Goal: Transaction & Acquisition: Purchase product/service

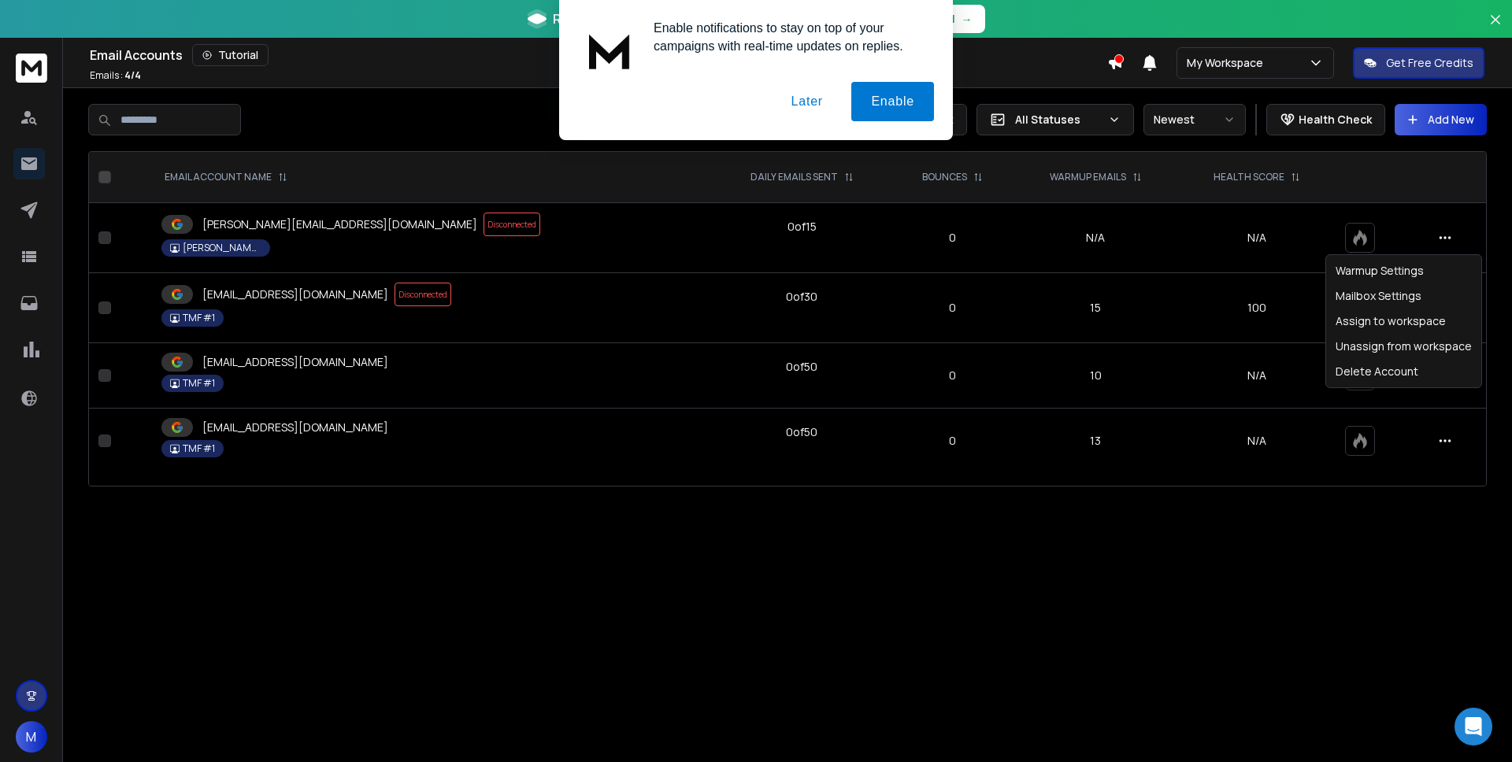
click at [1438, 233] on icon at bounding box center [1445, 238] width 14 height 14
click at [1403, 364] on div "Delete Account" at bounding box center [1403, 371] width 149 height 25
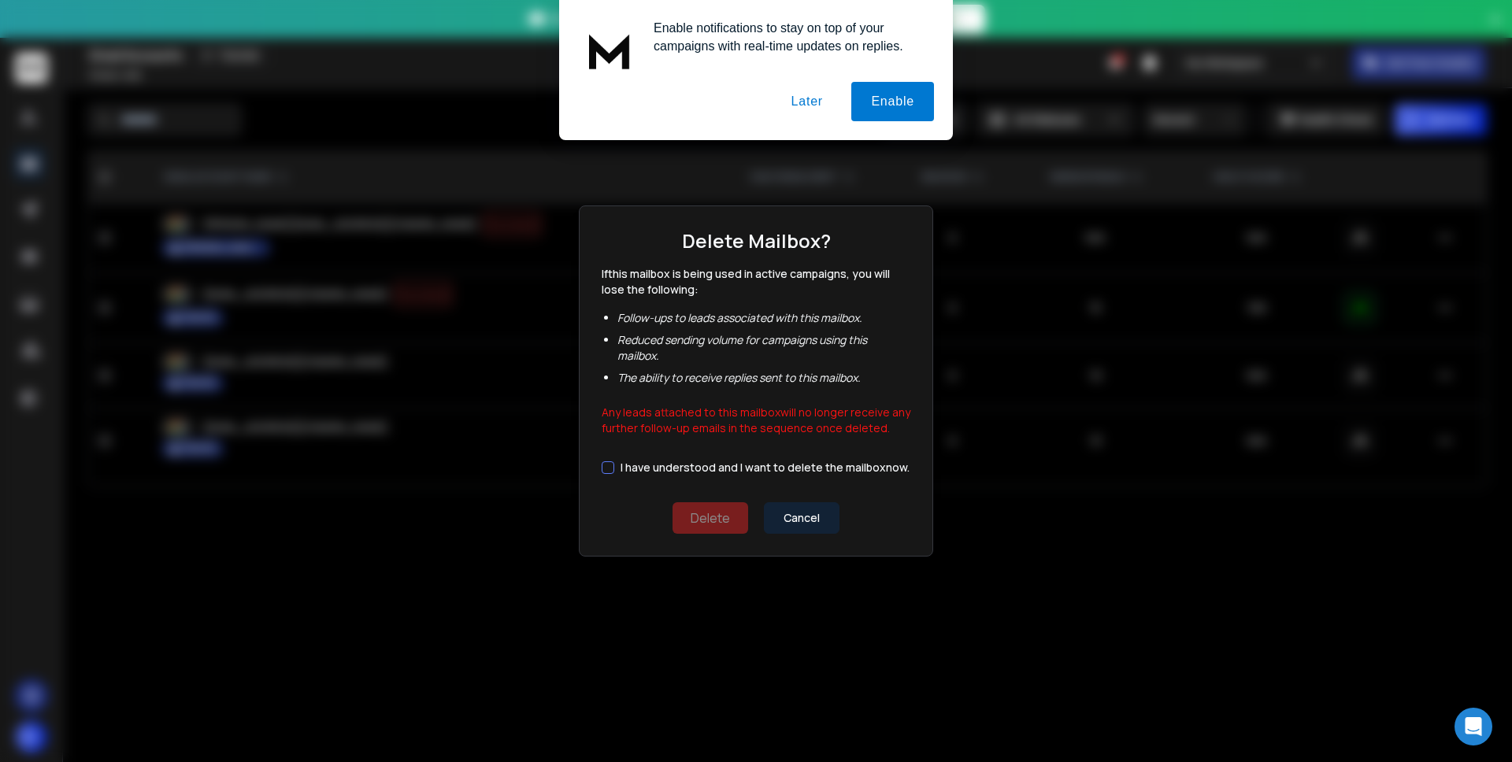
click at [680, 462] on label "I have understood and I want to delete the mailbox now." at bounding box center [764, 467] width 289 height 11
click at [614, 461] on button "I have understood and I want to delete the mailbox now." at bounding box center [607, 467] width 13 height 13
click at [798, 514] on button "Cancel" at bounding box center [802, 517] width 76 height 31
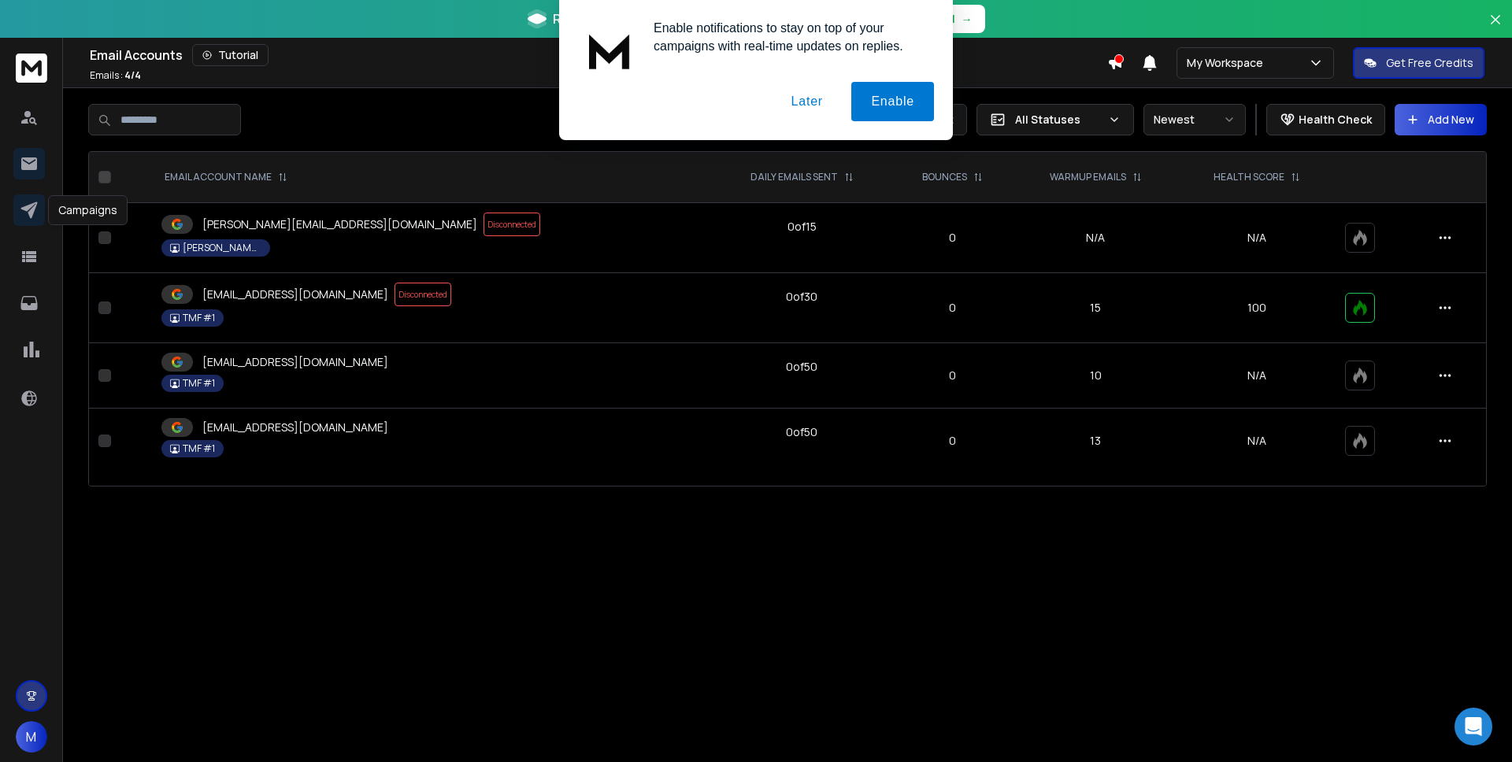
click at [27, 204] on icon at bounding box center [29, 210] width 19 height 19
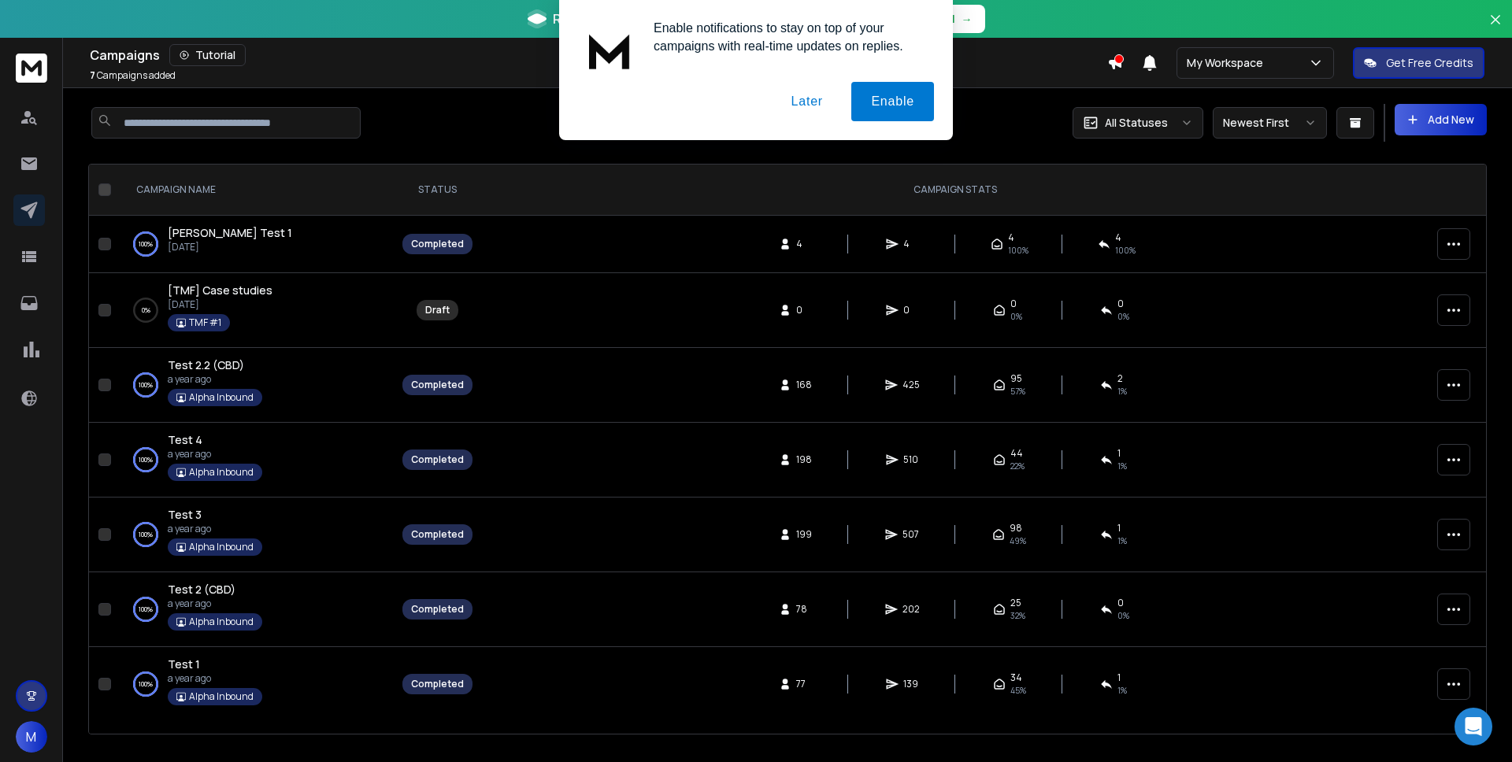
click at [814, 95] on button "Later" at bounding box center [806, 101] width 71 height 39
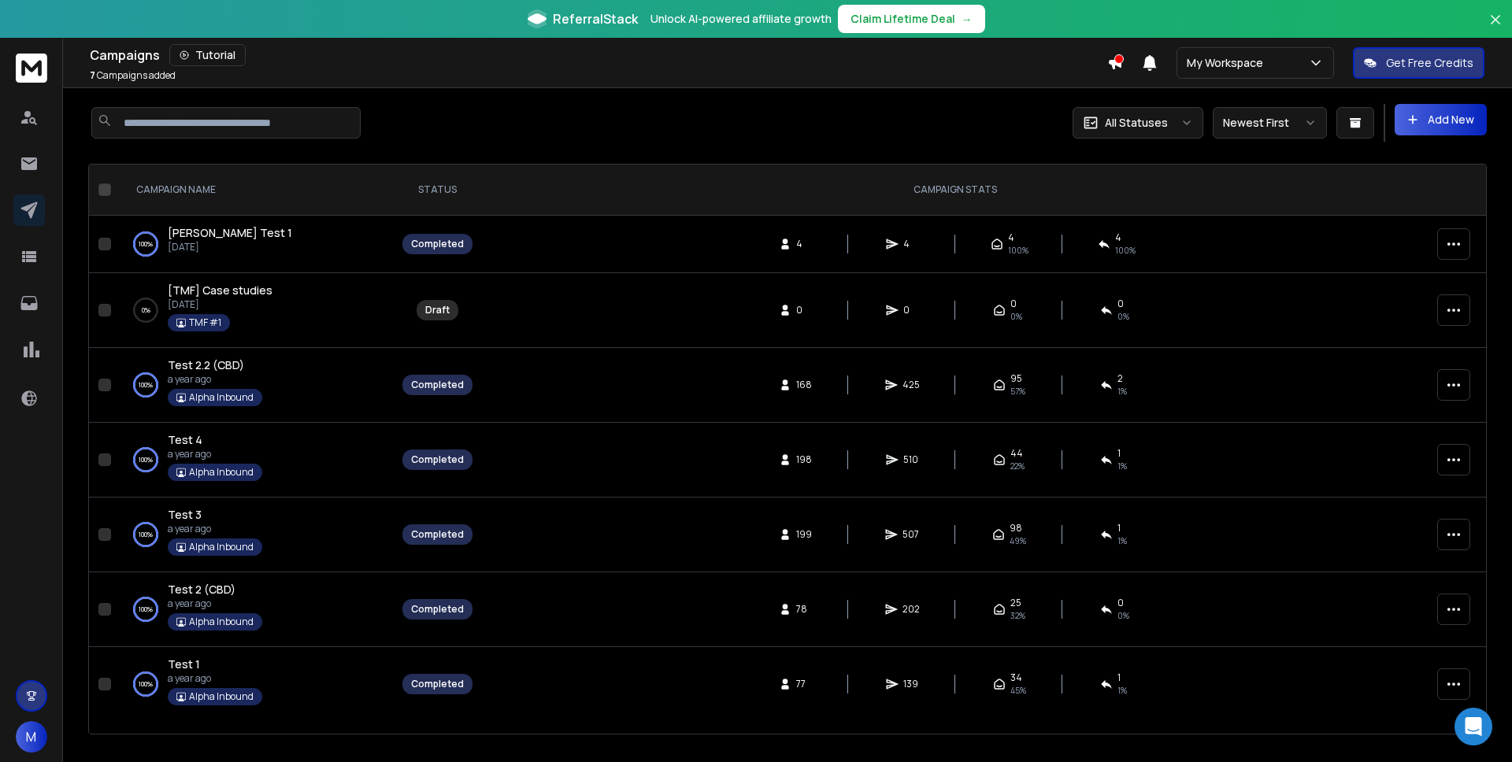
click at [204, 233] on span "Nigel Test 1" at bounding box center [230, 232] width 124 height 15
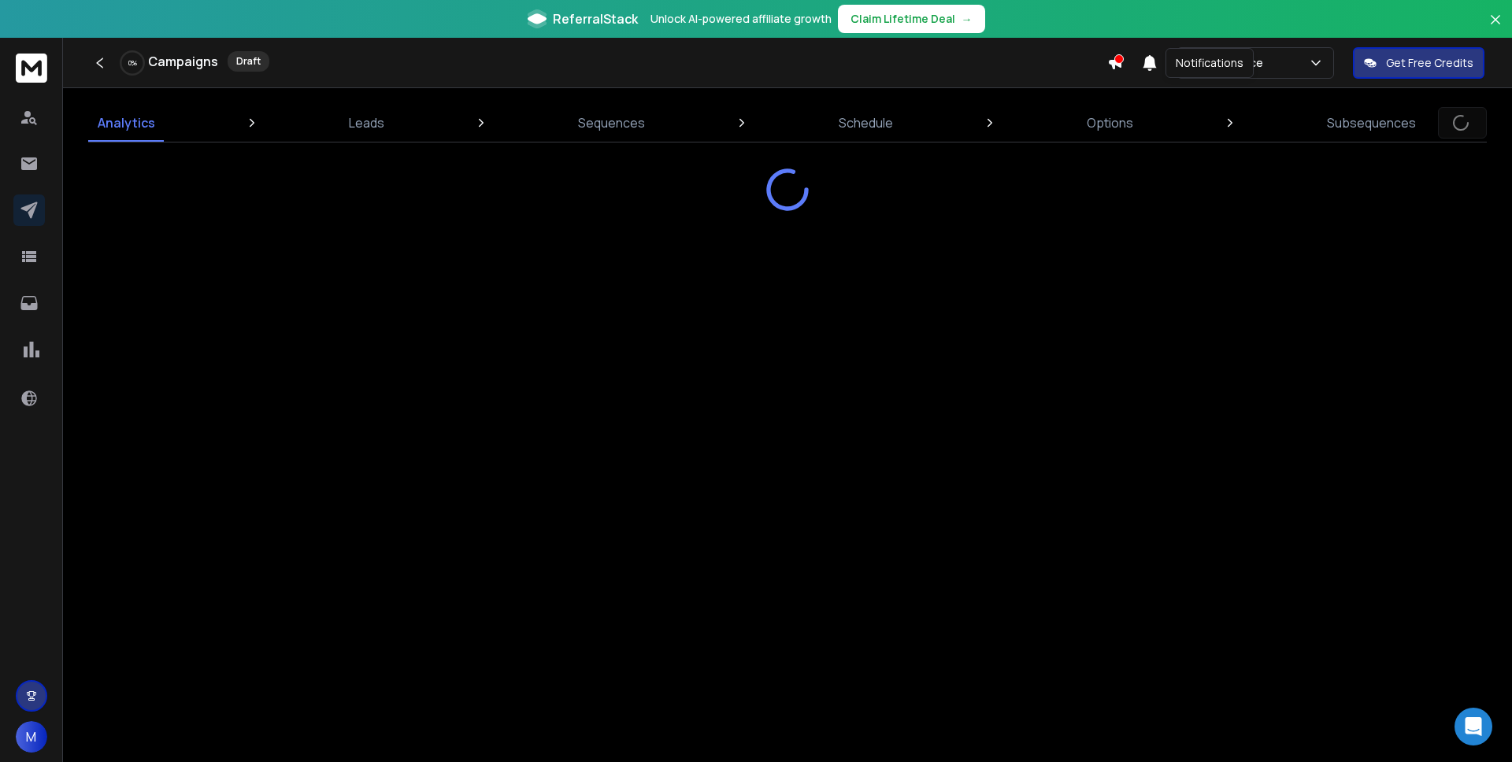
click at [1248, 64] on div "Notifications" at bounding box center [1209, 63] width 88 height 30
click at [1299, 62] on div "My Workspace" at bounding box center [1254, 63] width 137 height 16
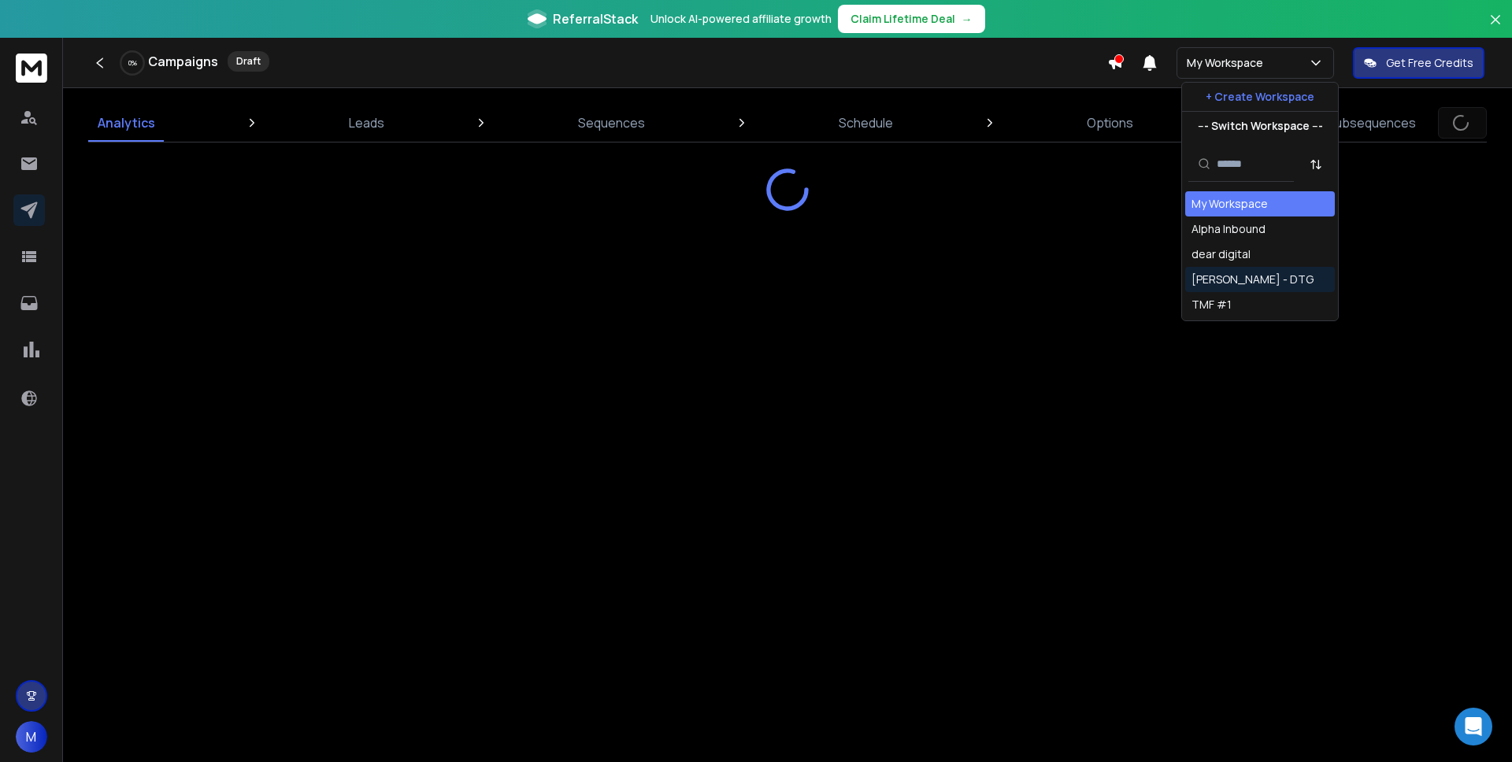
click at [1274, 279] on div "[PERSON_NAME] - DTG" at bounding box center [1252, 280] width 122 height 16
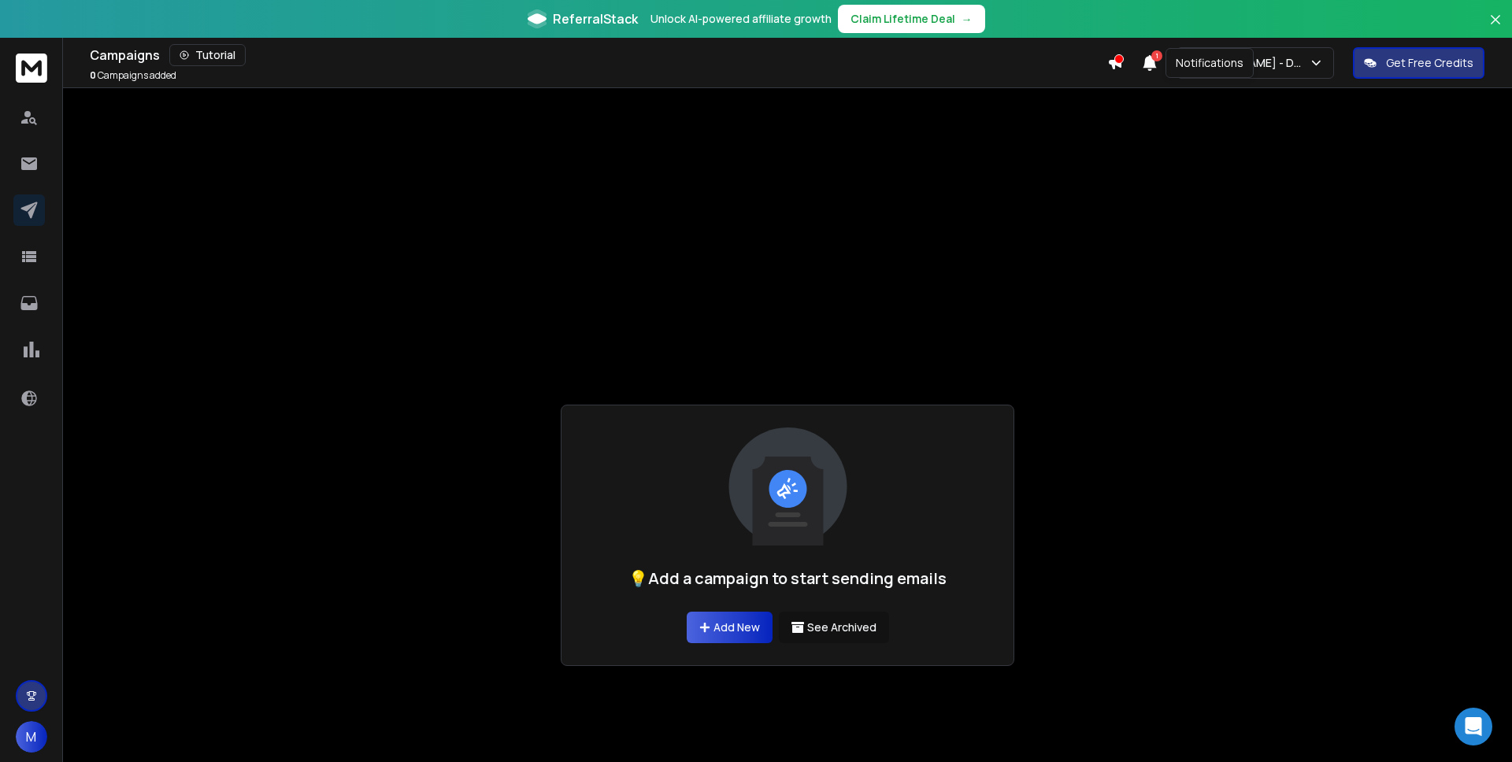
click at [1150, 61] on icon at bounding box center [1149, 62] width 14 height 16
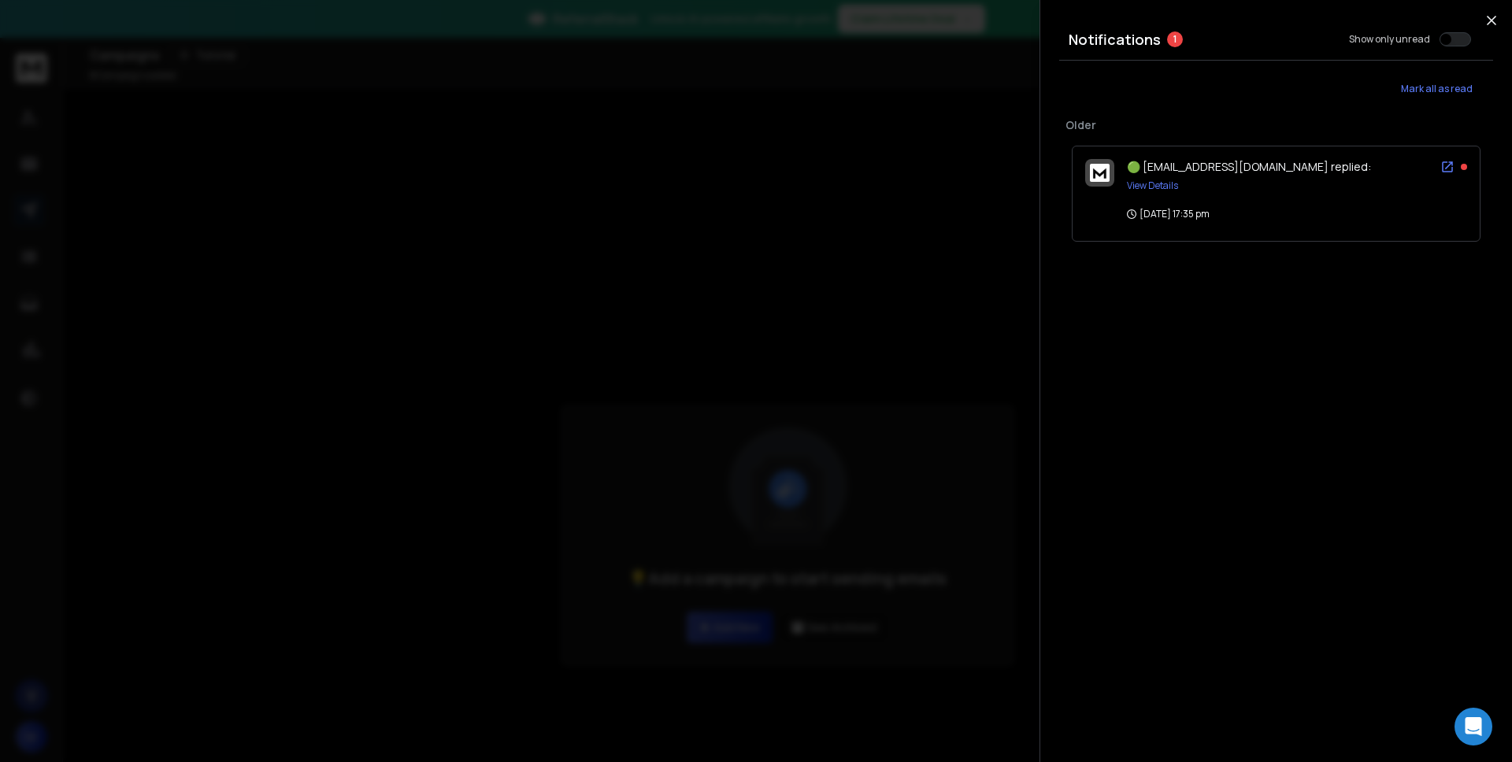
click at [1498, 18] on icon "button" at bounding box center [1491, 21] width 16 height 16
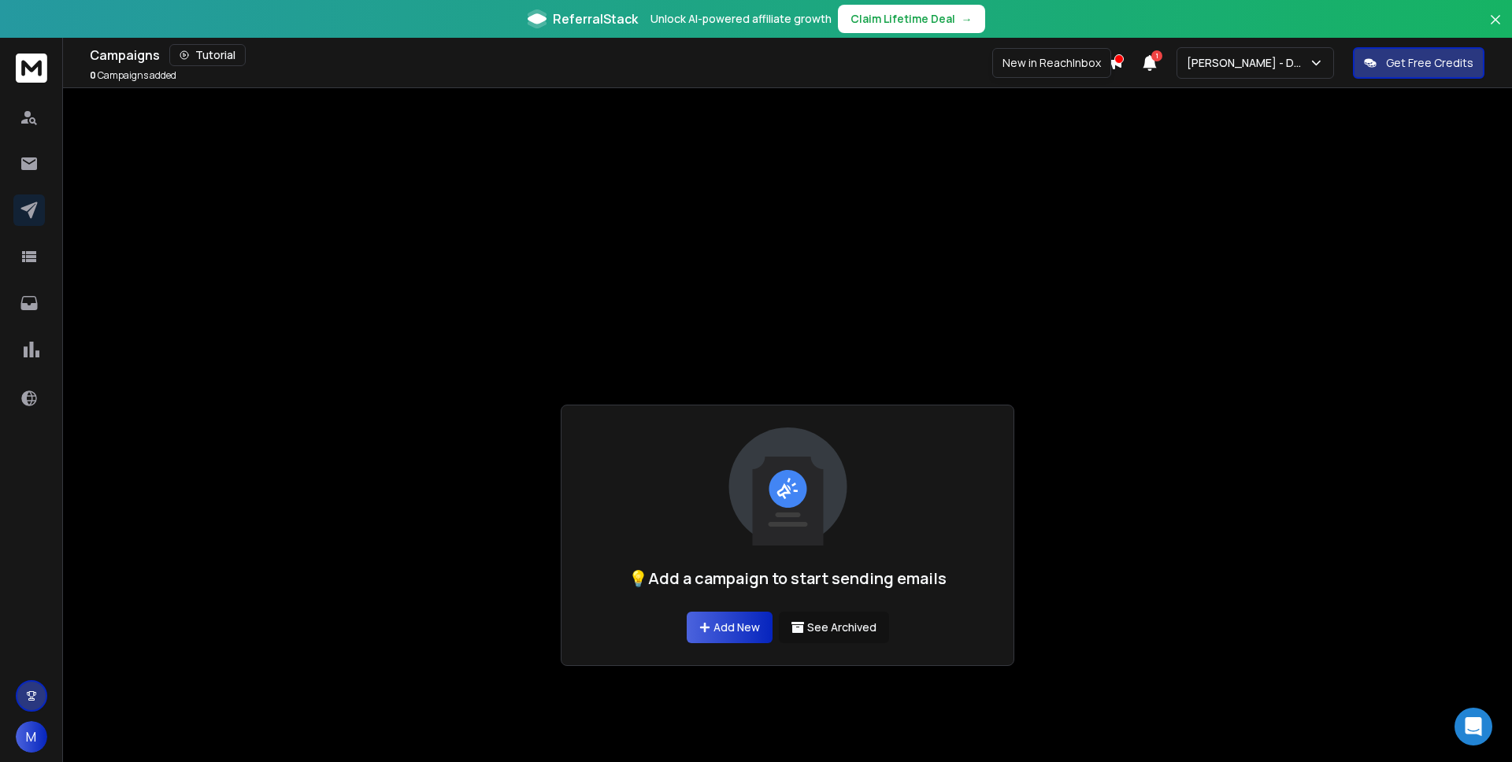
click at [1115, 62] on icon at bounding box center [1114, 63] width 13 height 13
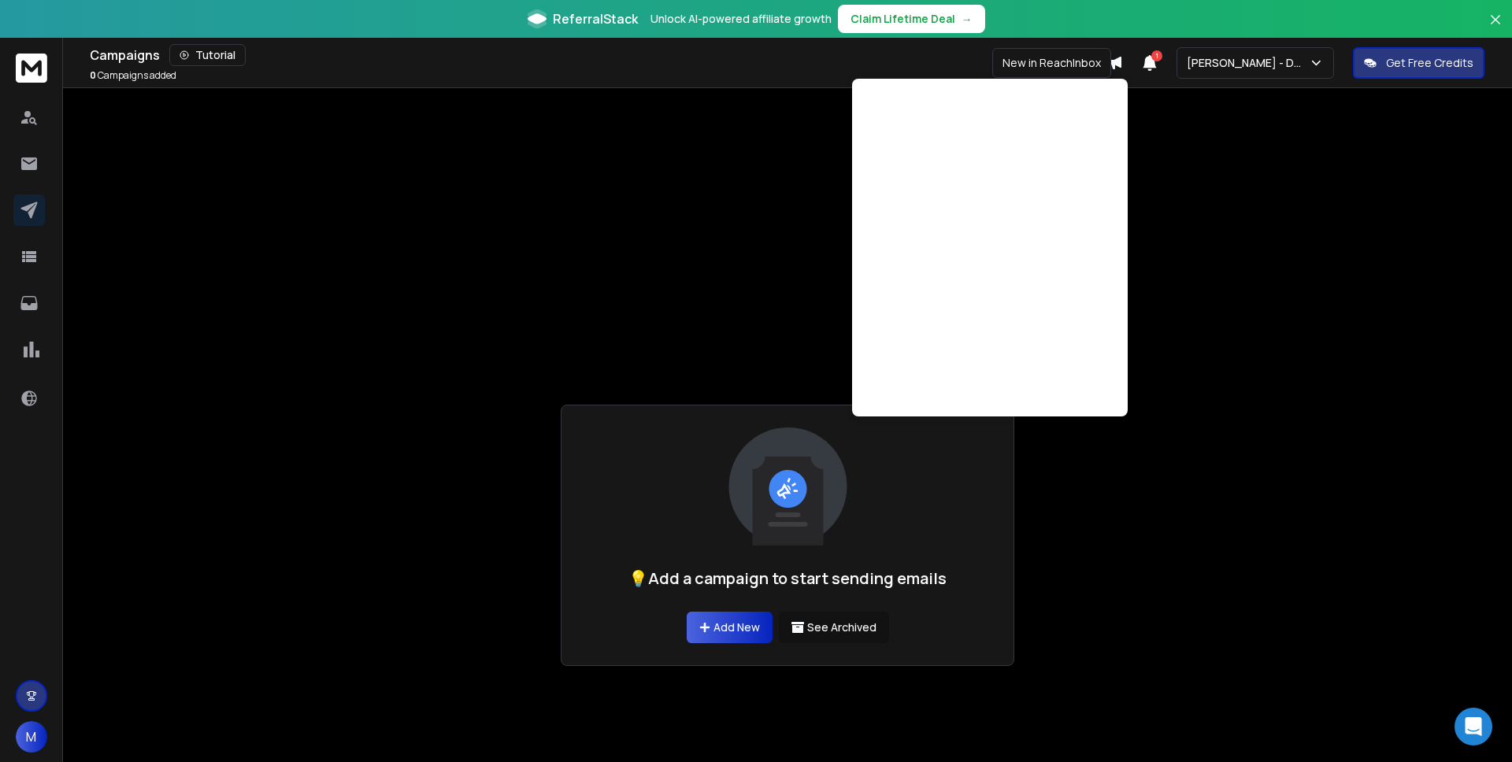
click at [1115, 62] on icon at bounding box center [1114, 63] width 13 height 13
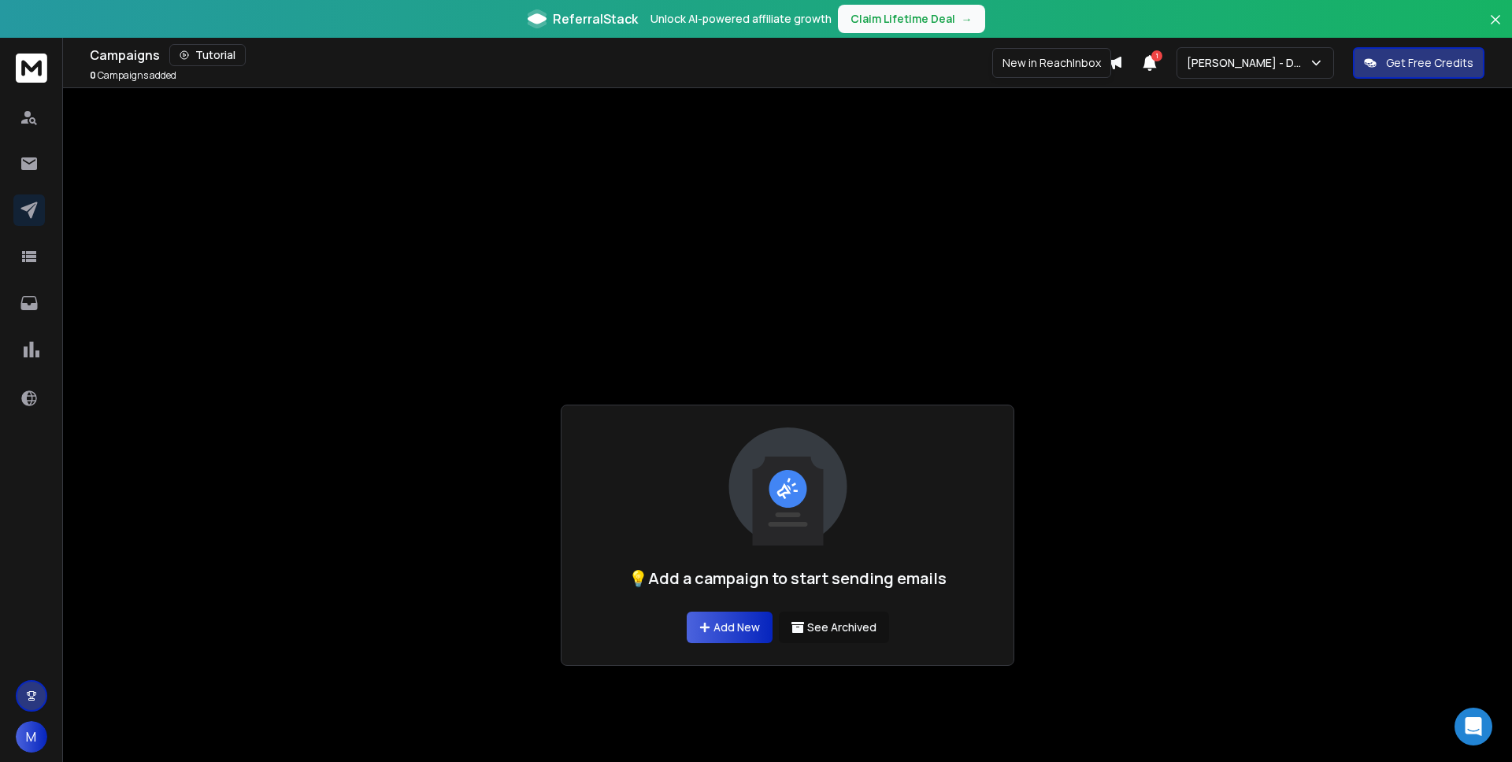
click at [906, 22] on button "Claim Lifetime Deal →" at bounding box center [911, 19] width 147 height 28
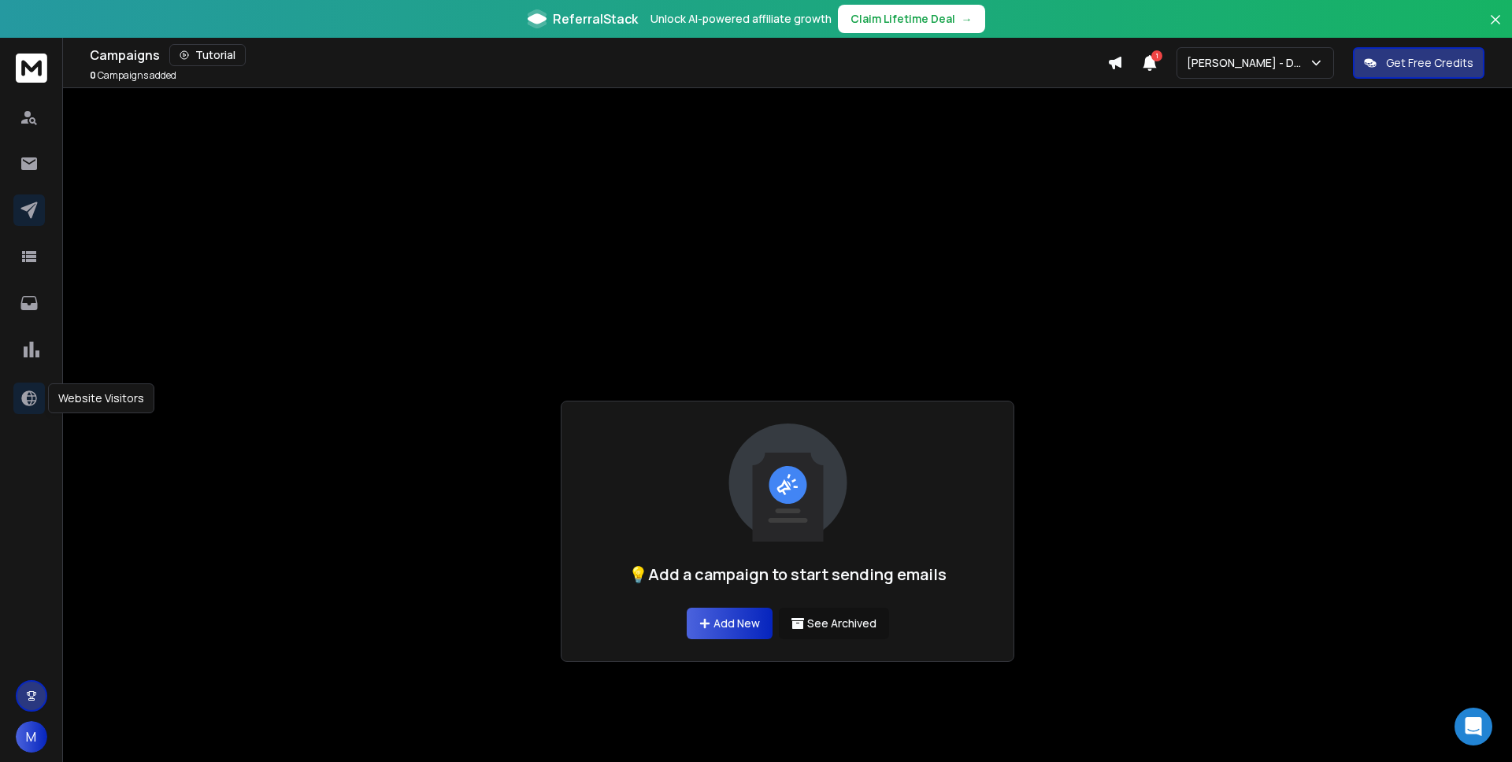
click at [43, 395] on link at bounding box center [28, 398] width 31 height 31
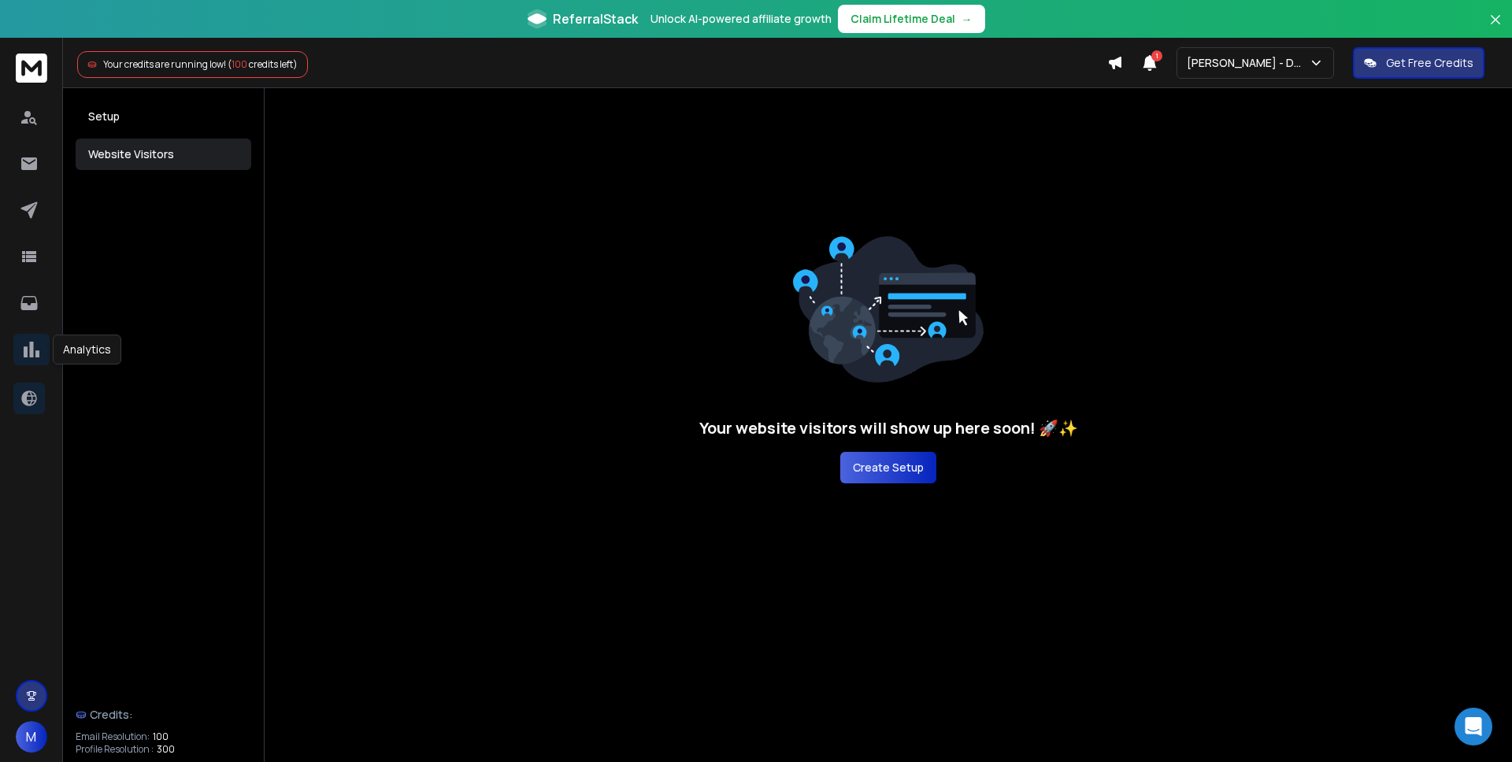
click at [35, 345] on icon at bounding box center [32, 350] width 24 height 24
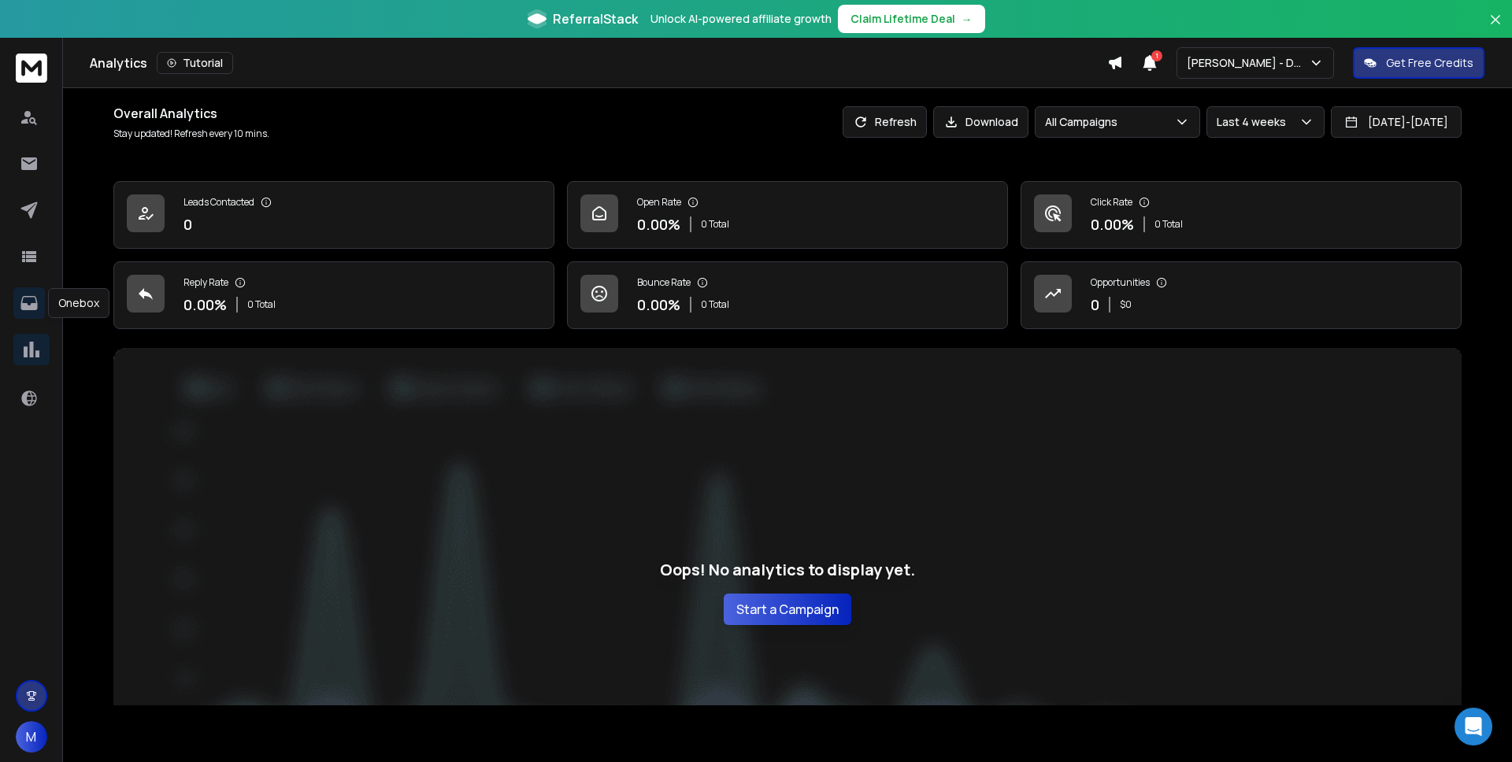
click at [38, 300] on icon at bounding box center [29, 303] width 19 height 19
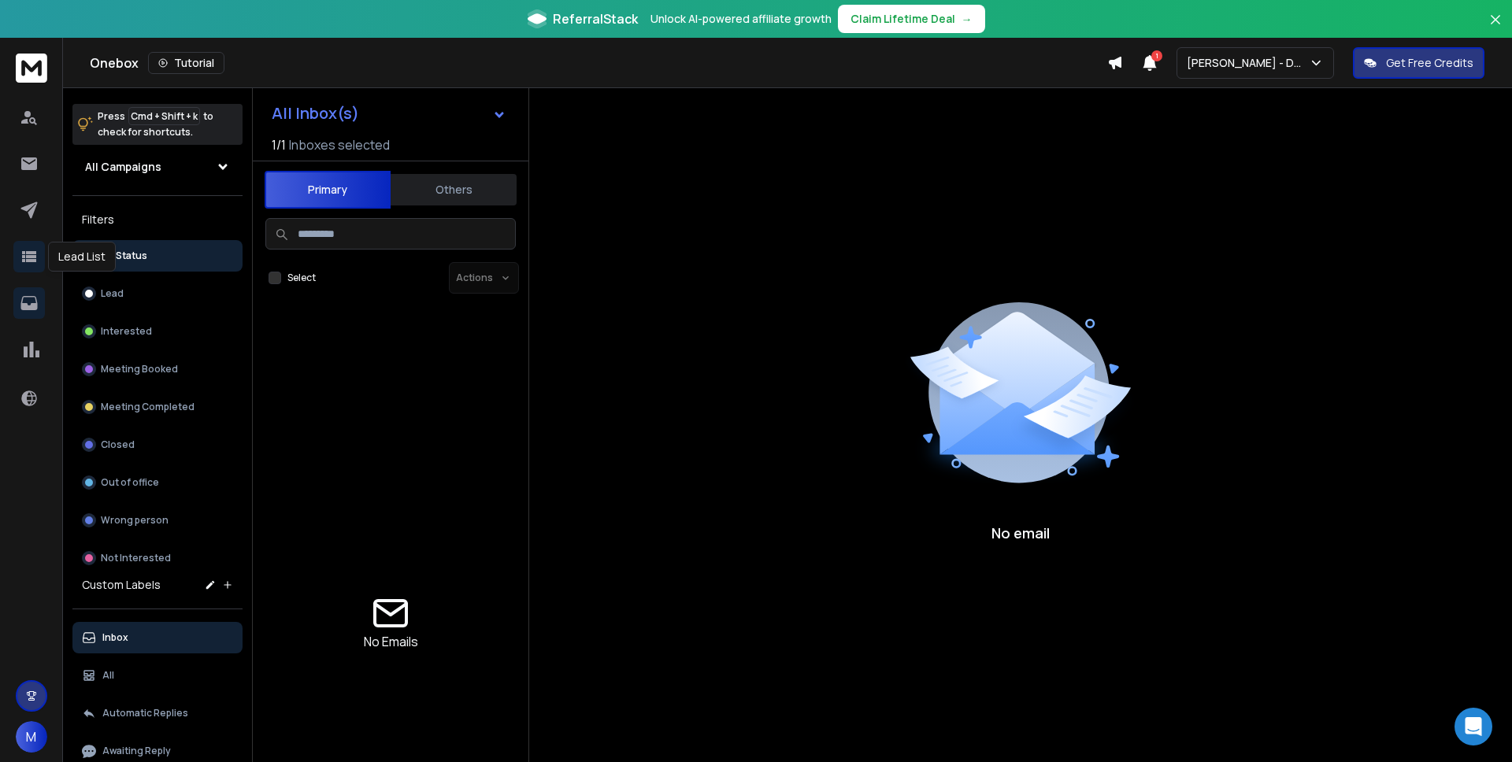
click at [31, 257] on icon at bounding box center [29, 256] width 14 height 11
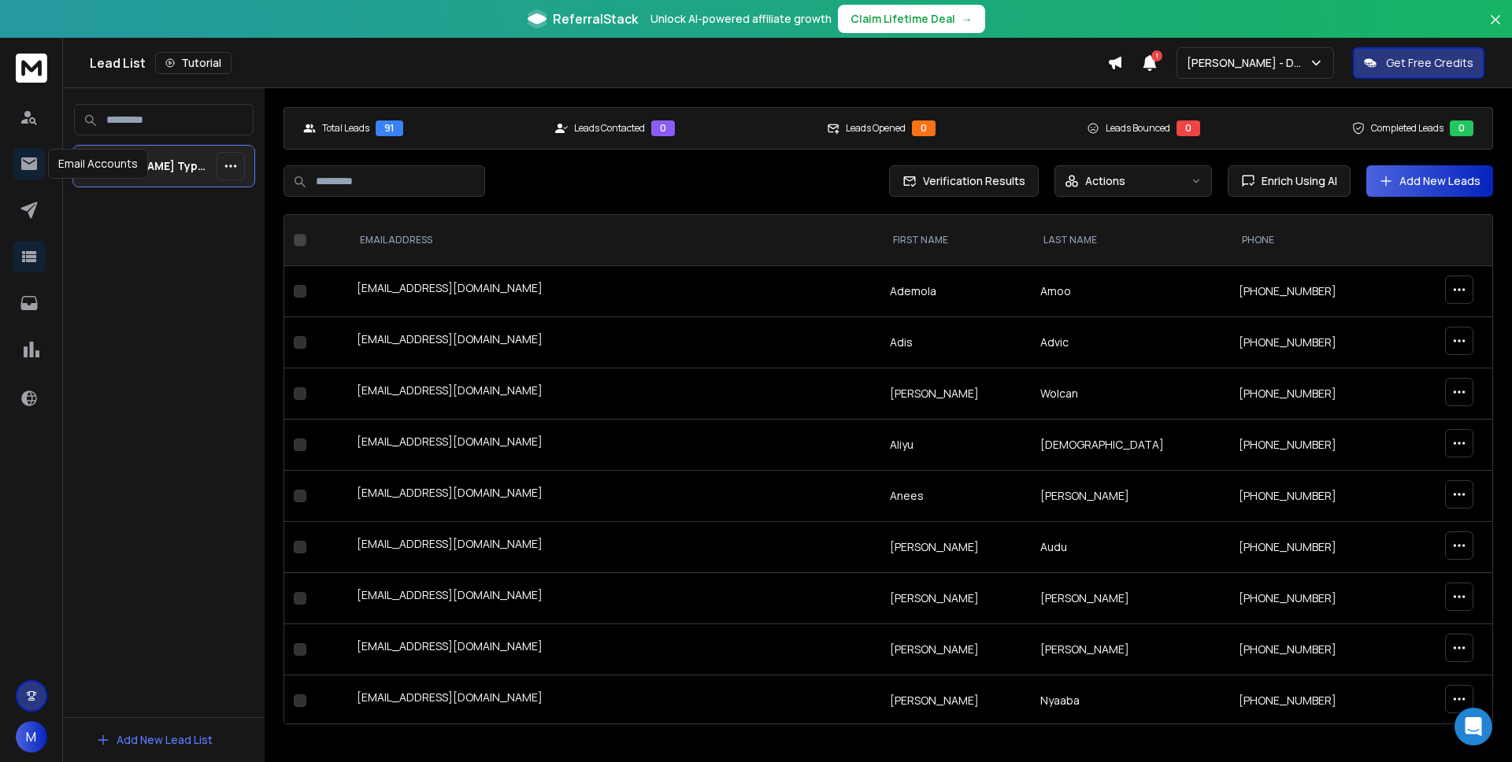
click at [35, 170] on icon at bounding box center [29, 163] width 19 height 19
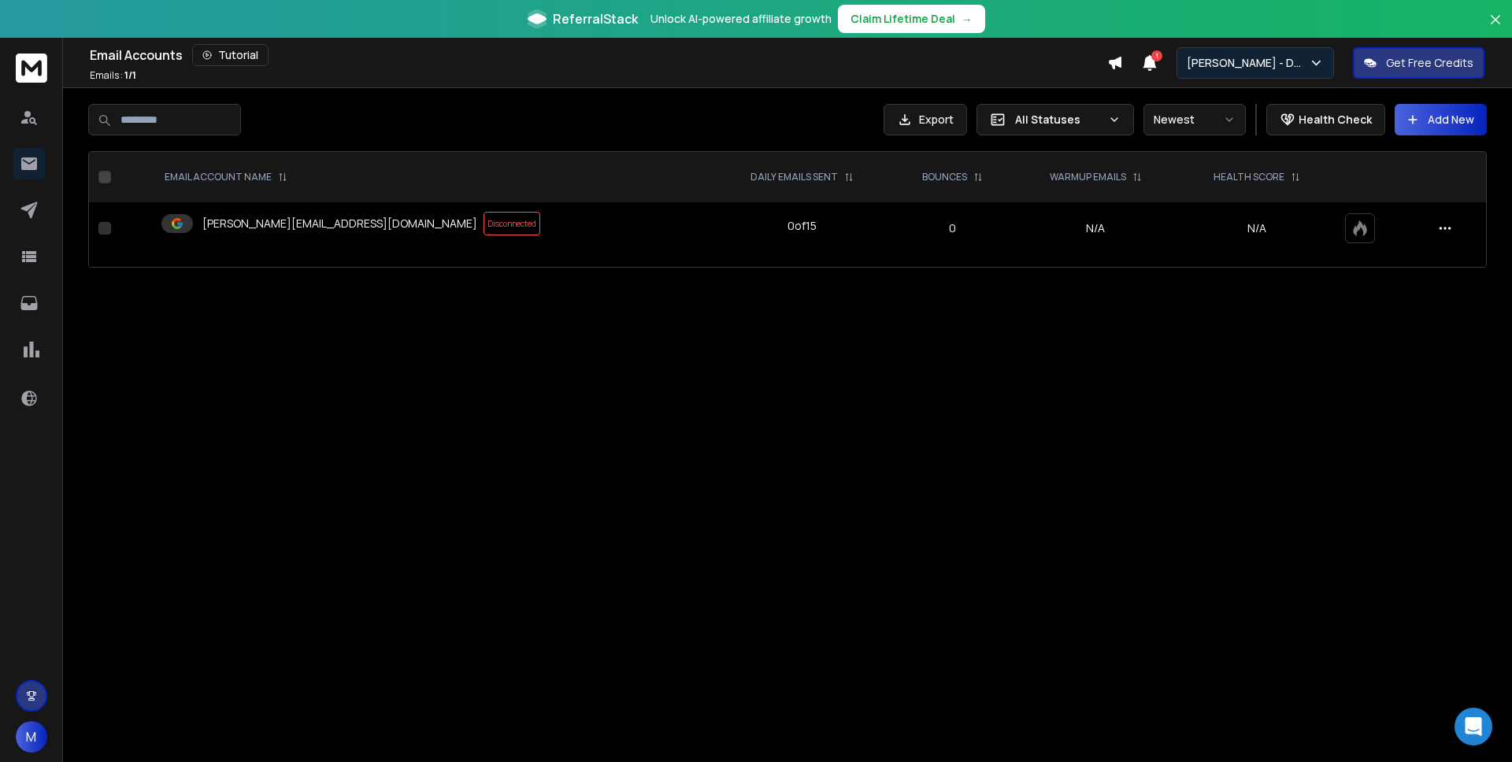
click at [1284, 62] on p "[PERSON_NAME] - DTG" at bounding box center [1247, 63] width 122 height 16
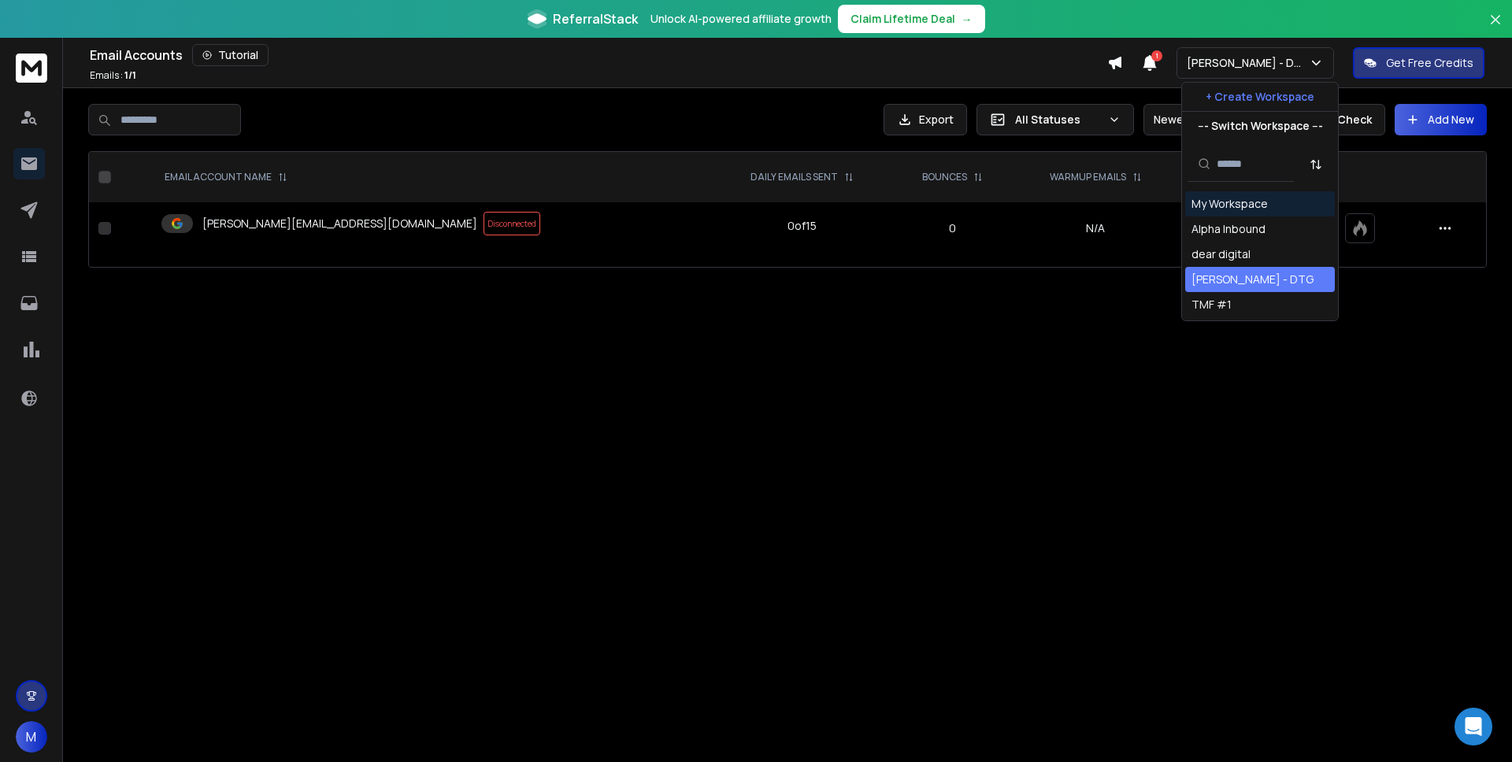
click at [1241, 197] on div "My Workspace" at bounding box center [1229, 204] width 76 height 16
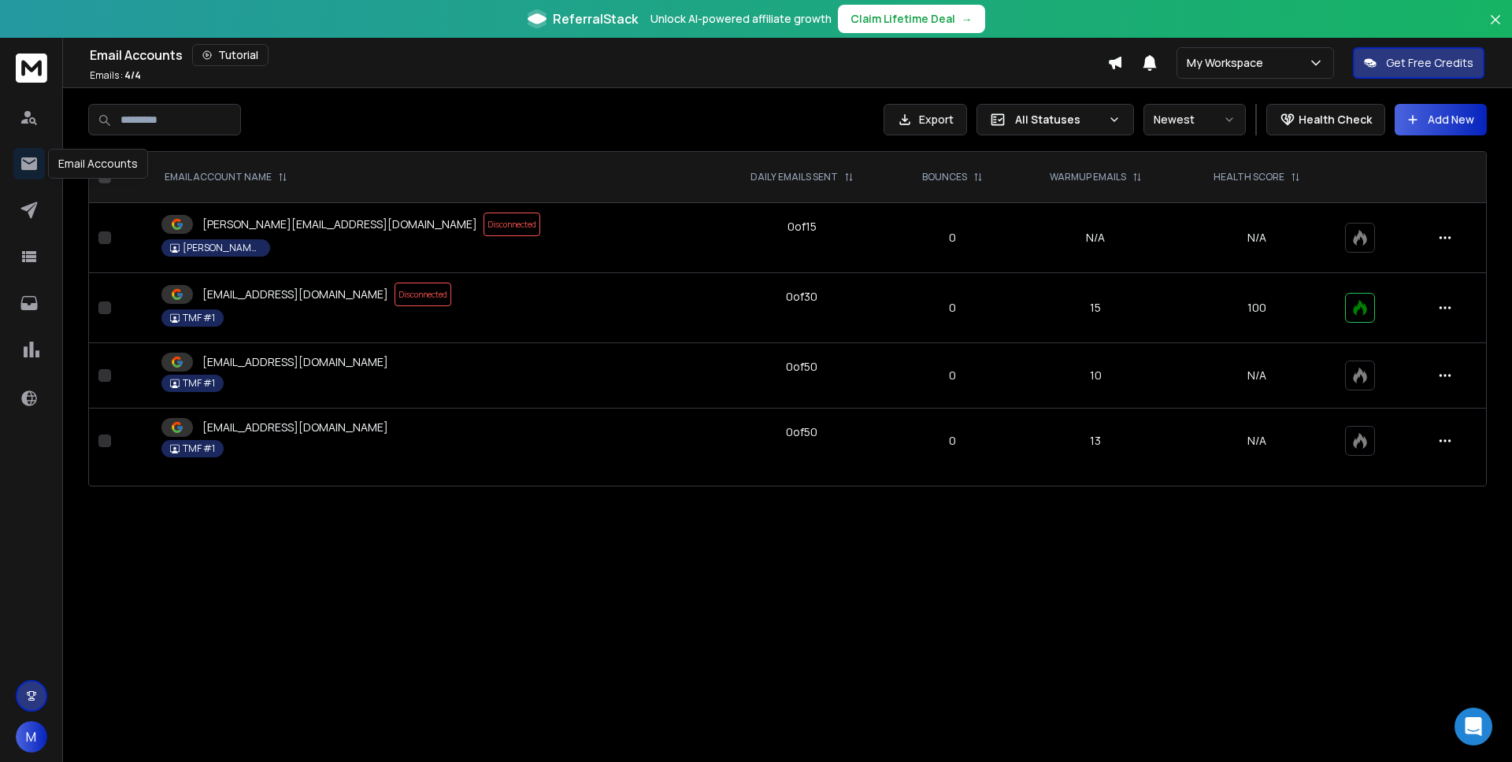
click at [36, 149] on link at bounding box center [28, 163] width 31 height 31
click at [1419, 118] on button "Add New" at bounding box center [1440, 119] width 92 height 31
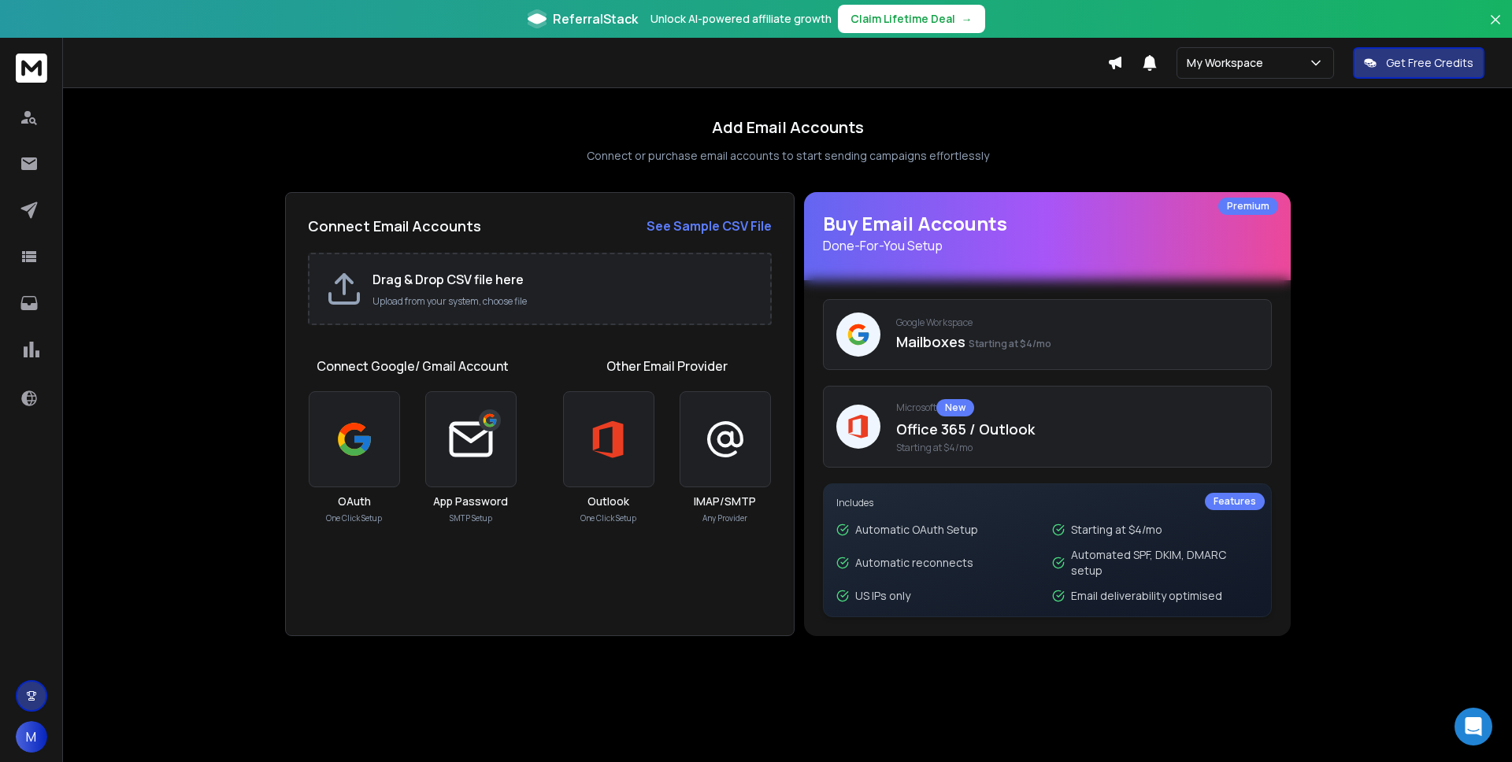
click at [1120, 328] on p "Google Workspace" at bounding box center [1077, 322] width 362 height 13
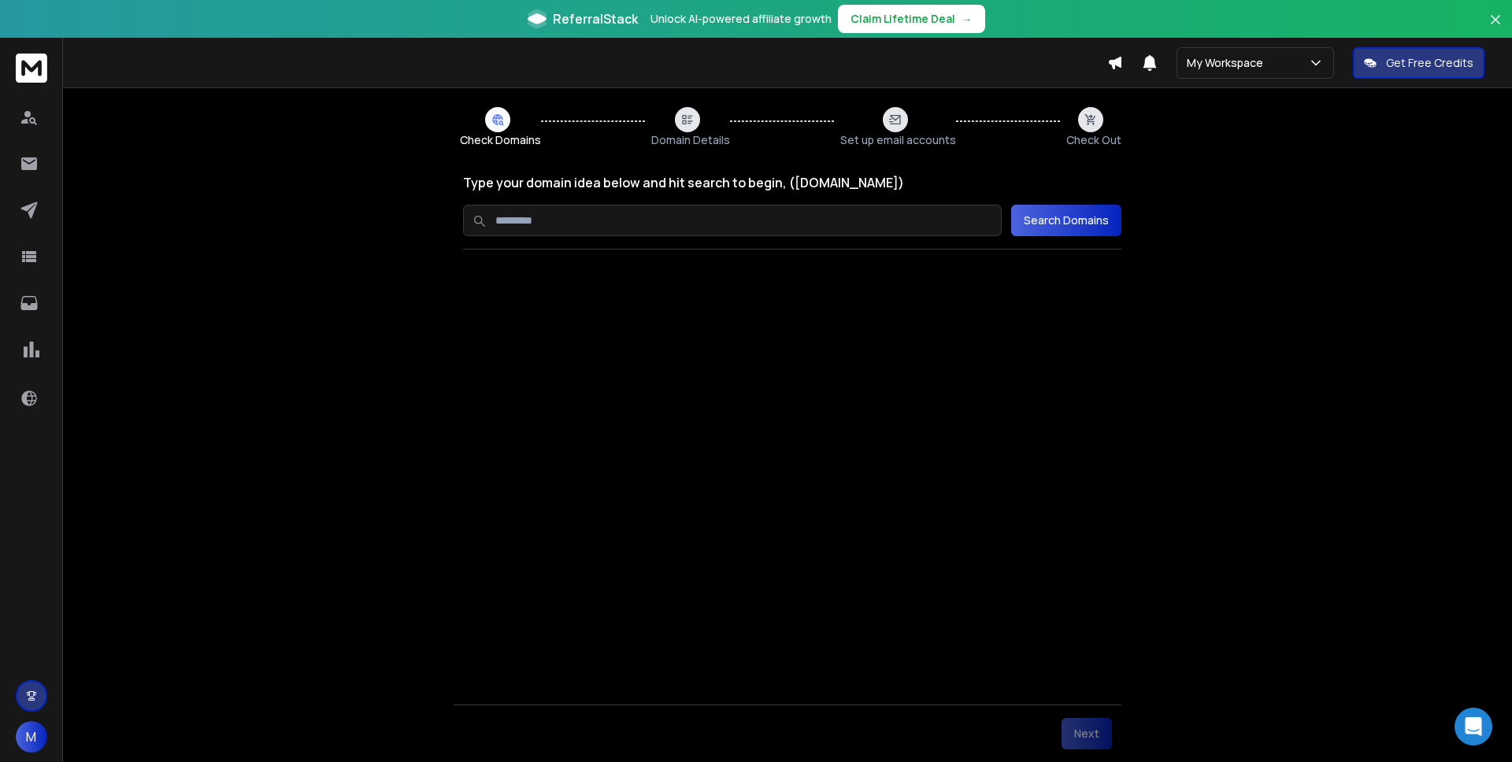
click at [603, 227] on input at bounding box center [732, 220] width 538 height 31
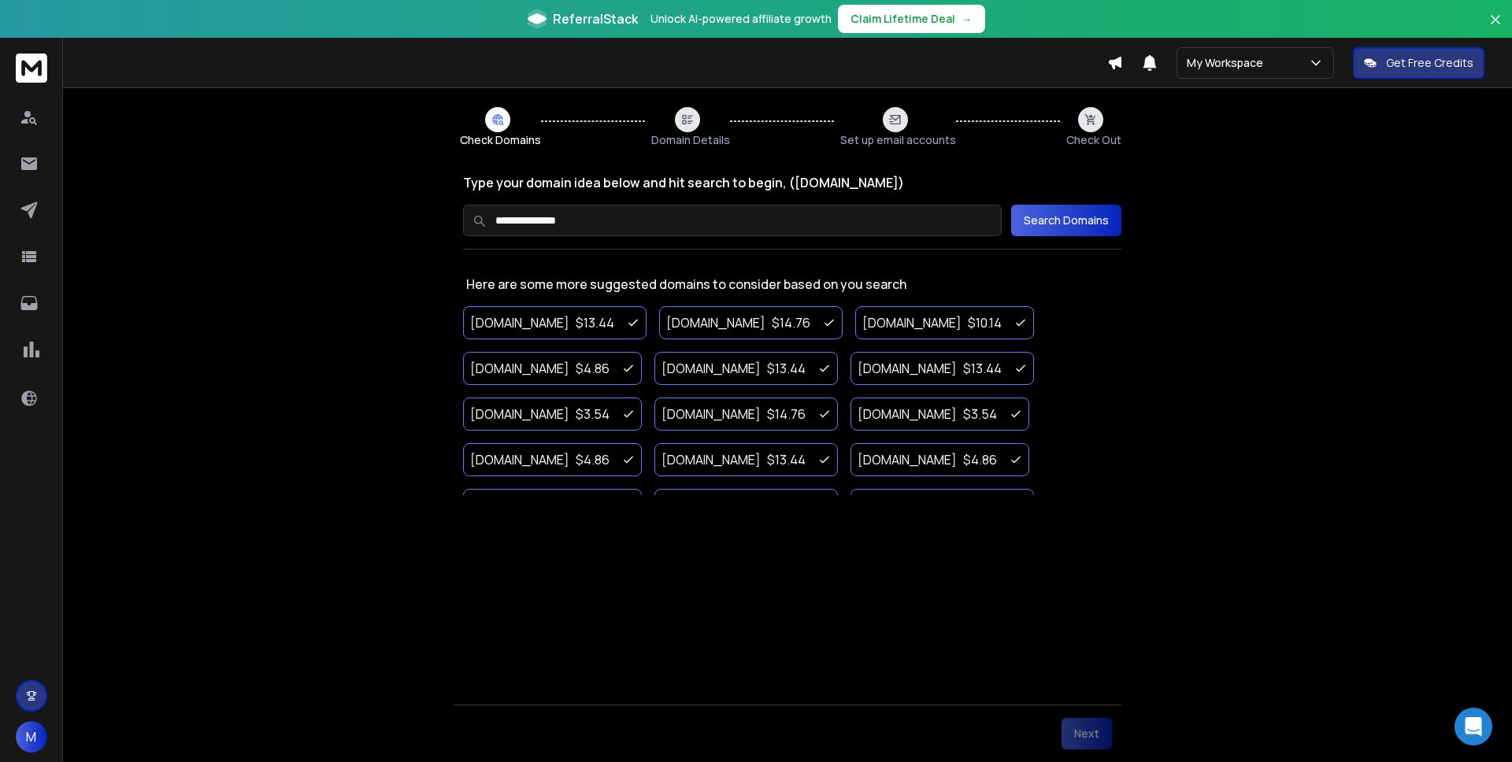
scroll to position [88, 0]
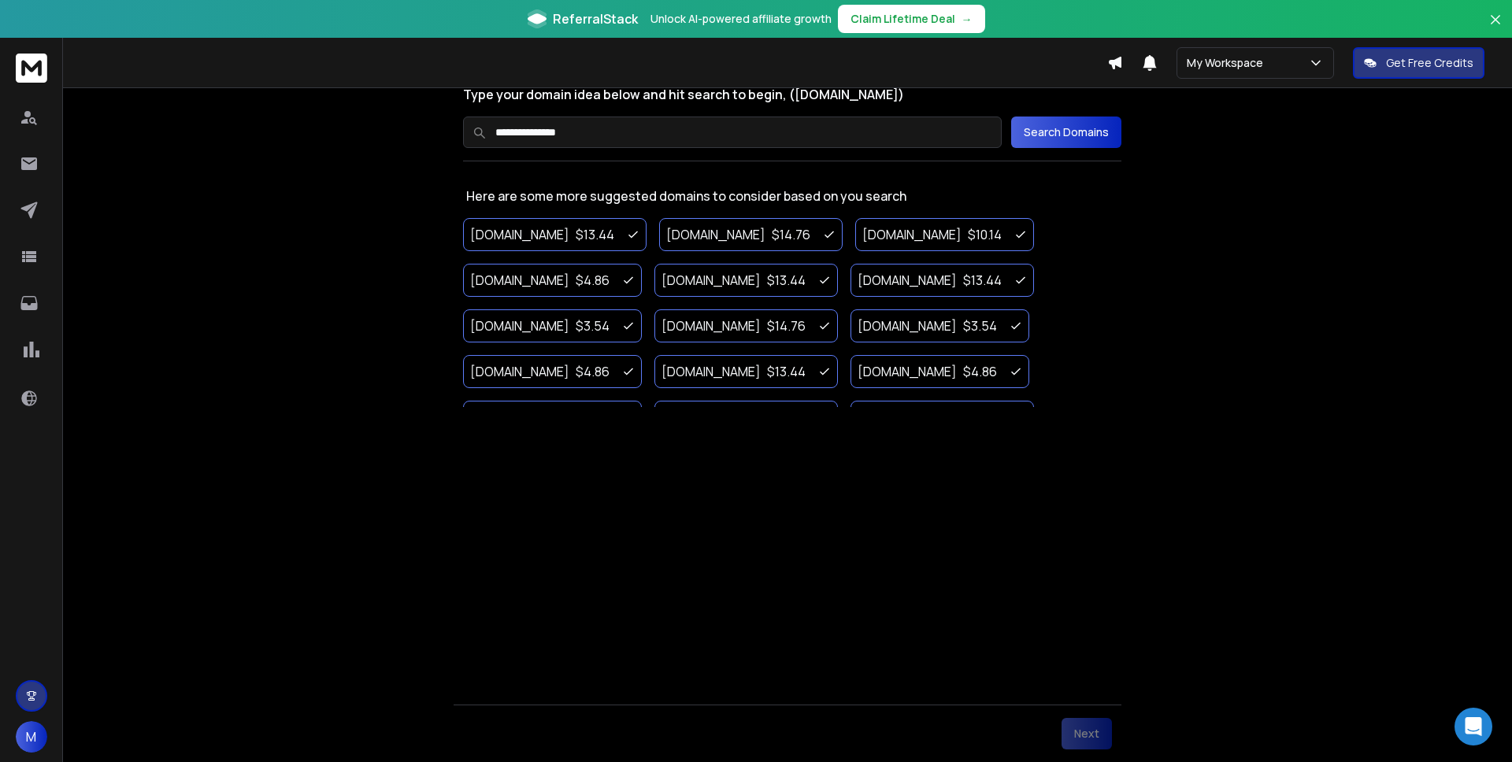
type input "**********"
click at [583, 237] on h4 "$ 13.44" at bounding box center [594, 234] width 39 height 19
click at [628, 235] on icon at bounding box center [632, 234] width 9 height 7
click at [815, 234] on div "[DOMAIN_NAME] $ 14.76" at bounding box center [750, 234] width 183 height 33
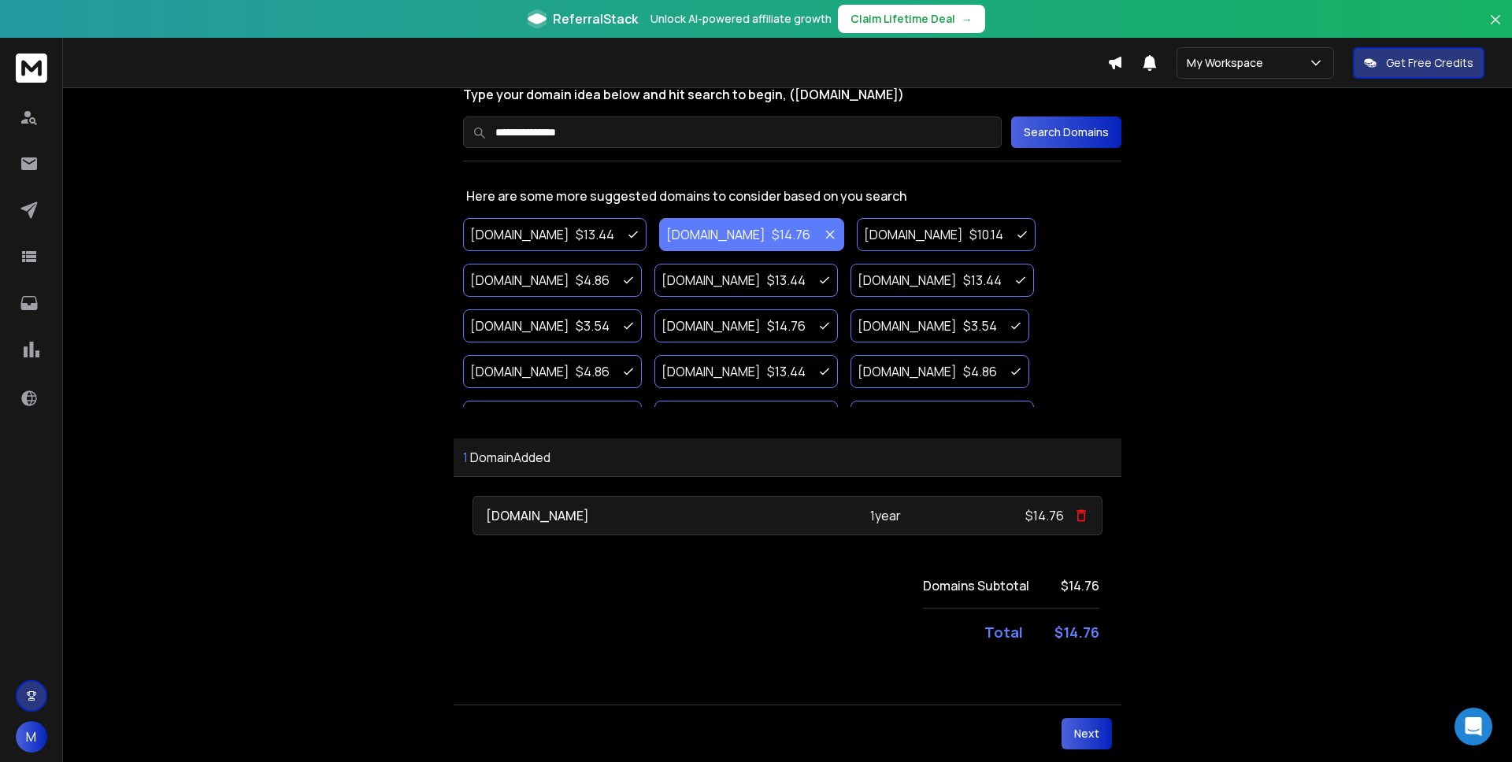
click at [818, 277] on icon at bounding box center [824, 280] width 13 height 13
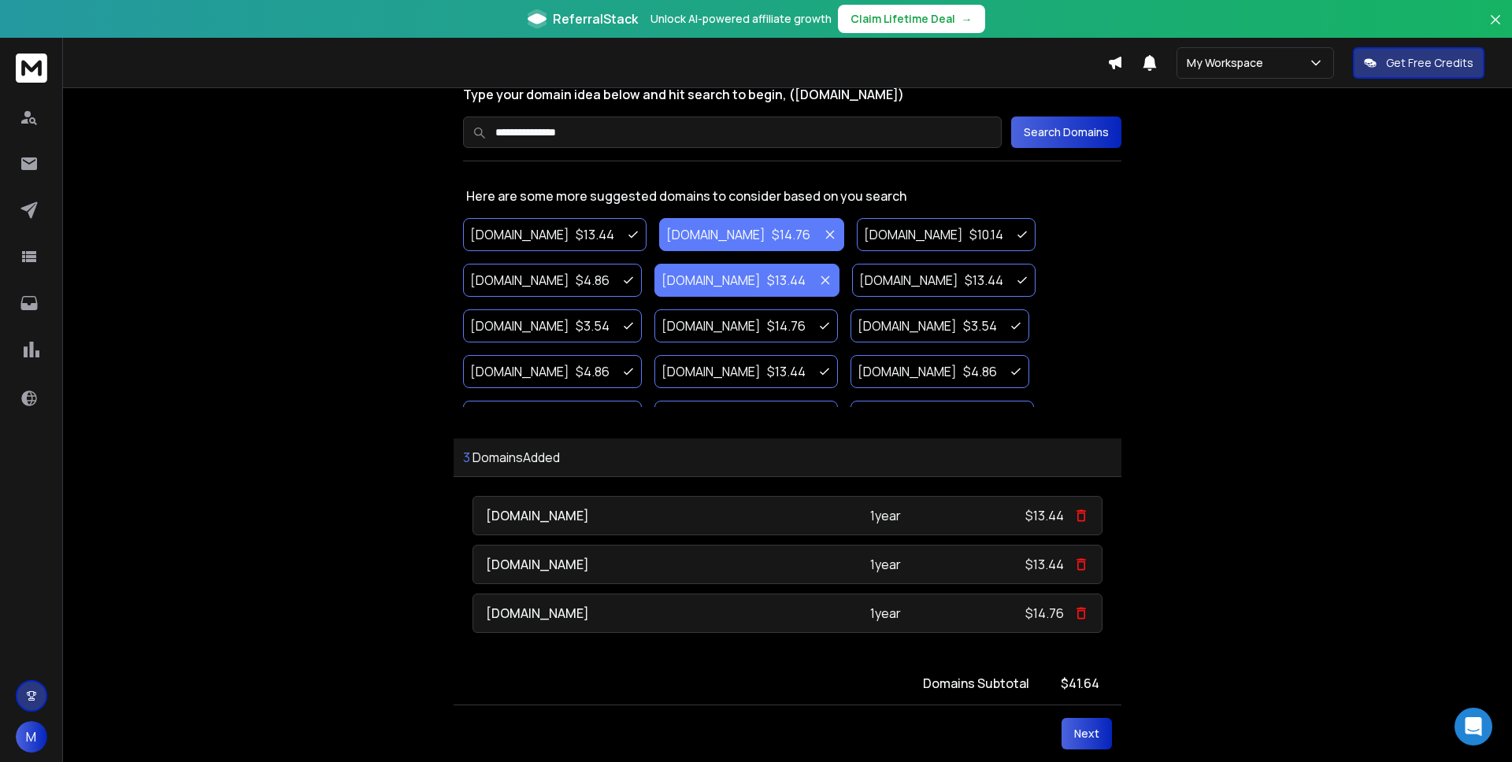
click at [610, 229] on div "$ 13.44" at bounding box center [607, 234] width 64 height 19
click at [627, 239] on icon at bounding box center [633, 234] width 13 height 13
click at [622, 278] on icon at bounding box center [628, 280] width 13 height 13
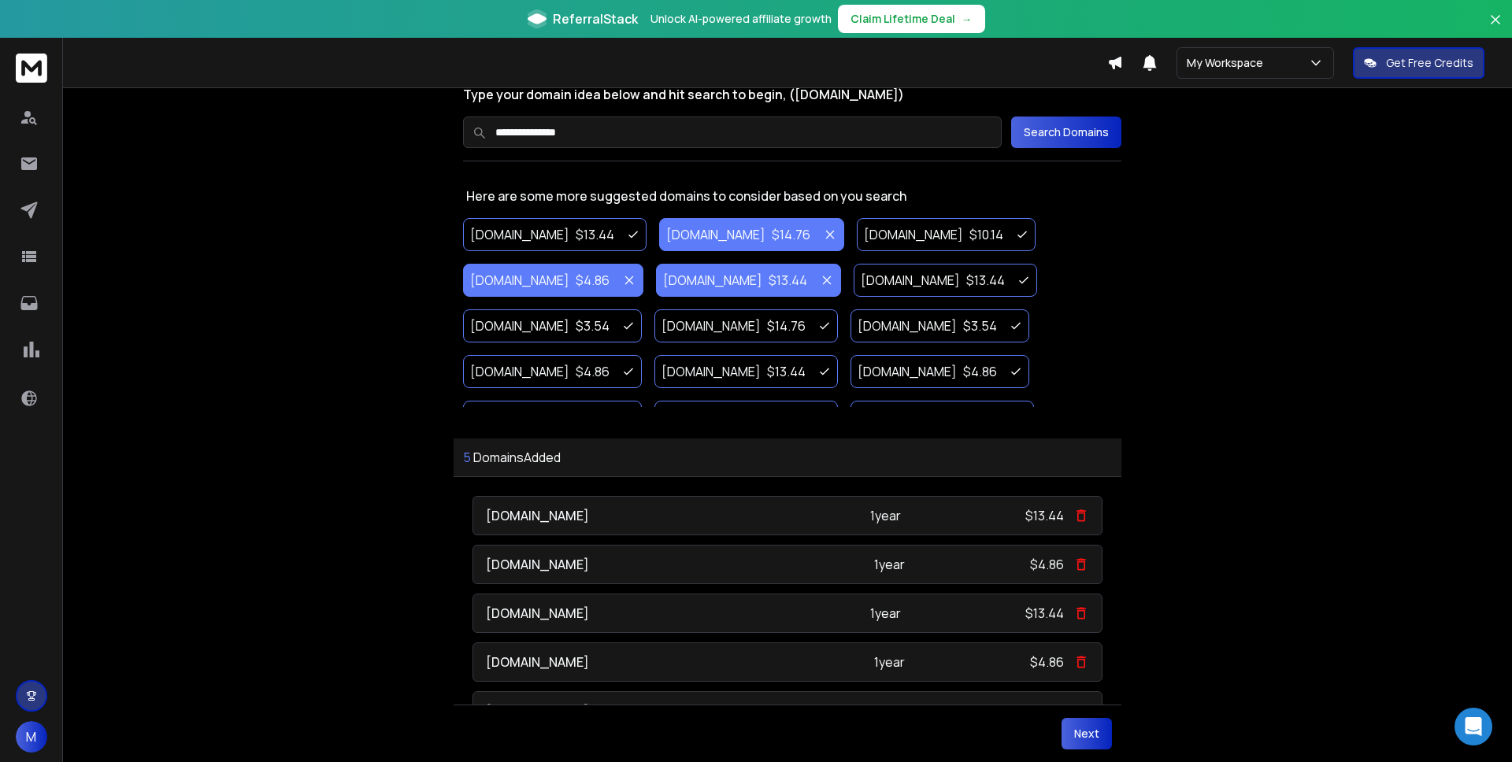
scroll to position [73, 0]
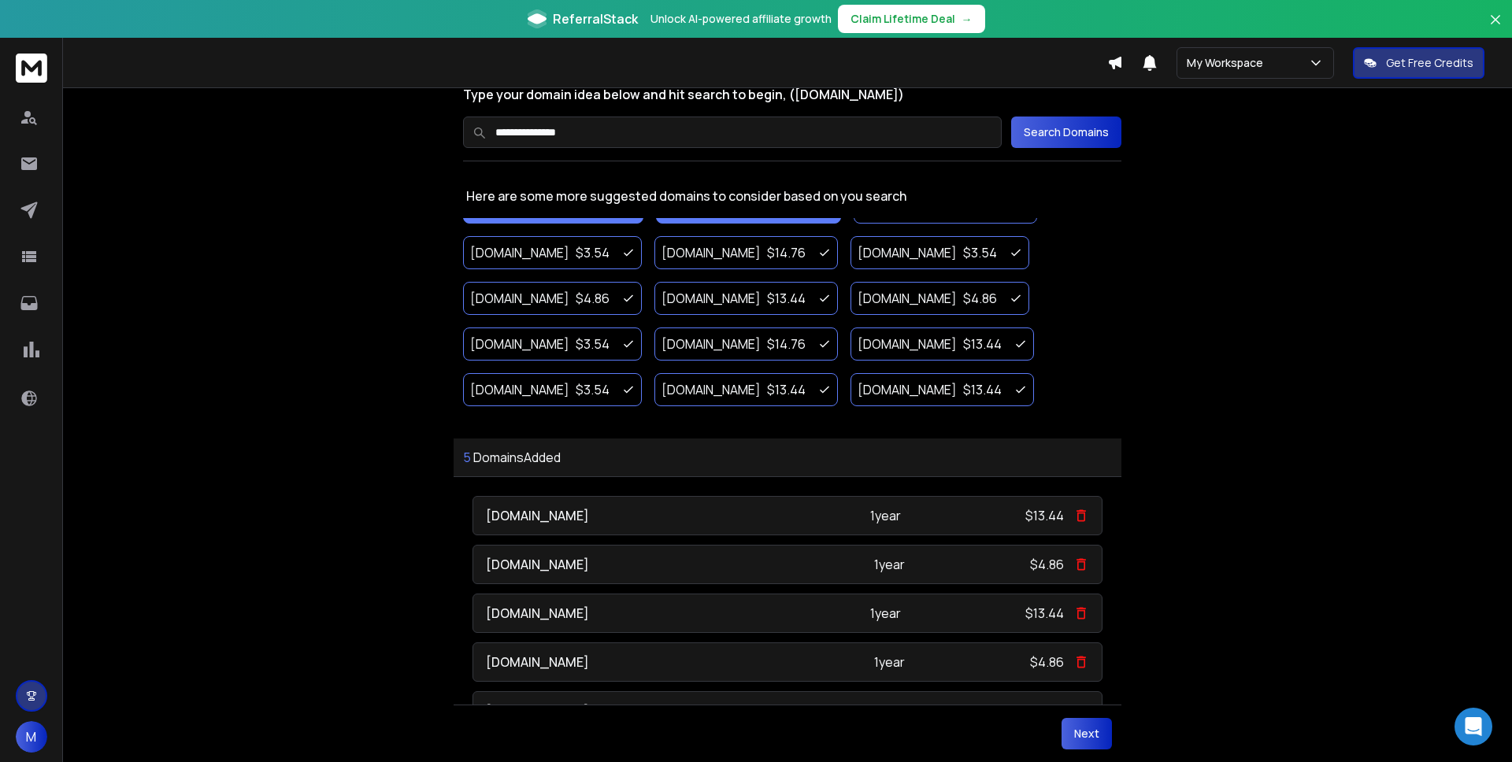
click at [1009, 255] on icon at bounding box center [1015, 252] width 13 height 13
click at [818, 250] on icon at bounding box center [824, 252] width 13 height 13
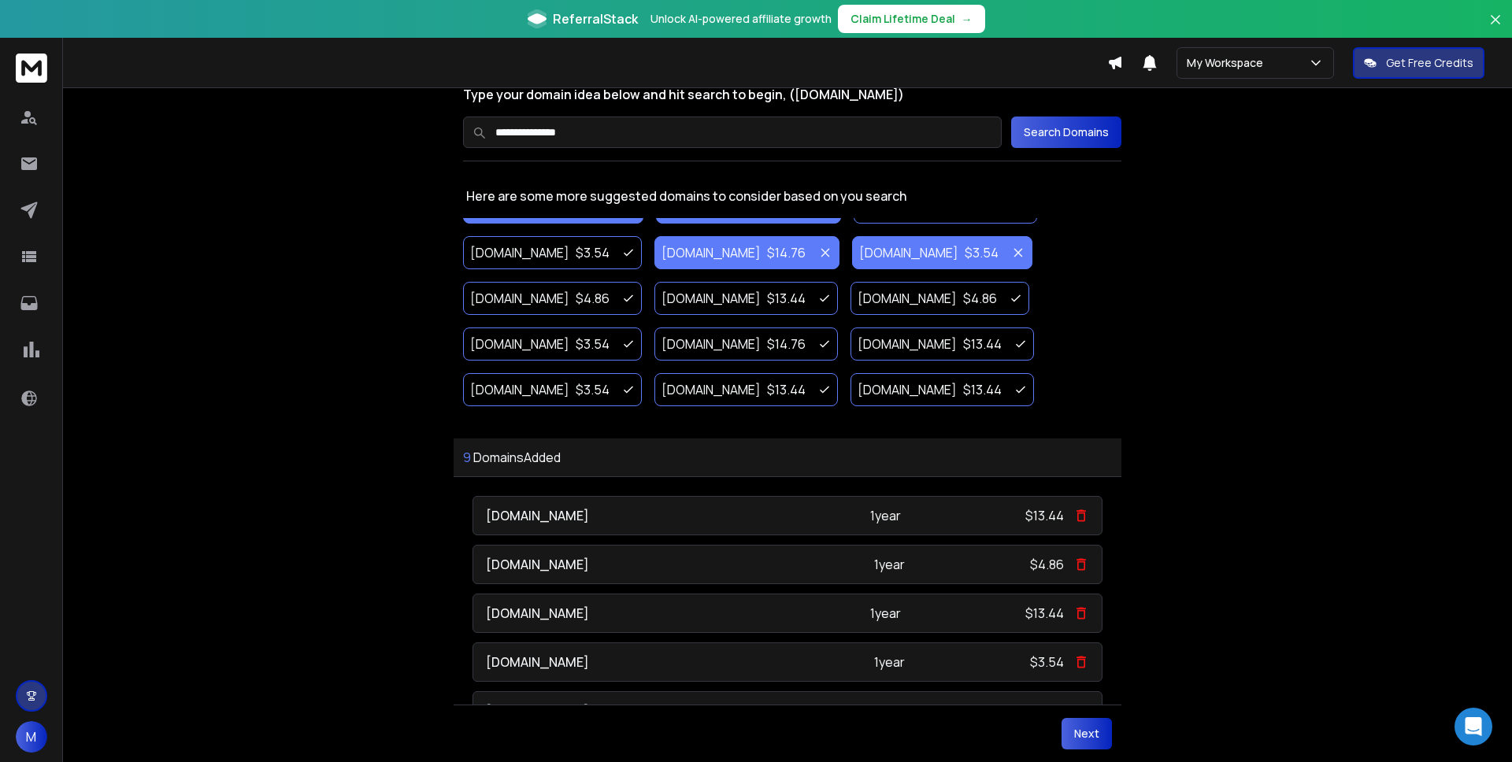
click at [802, 297] on div "$ 13.44" at bounding box center [799, 298] width 64 height 19
click at [1011, 293] on icon at bounding box center [1017, 298] width 13 height 13
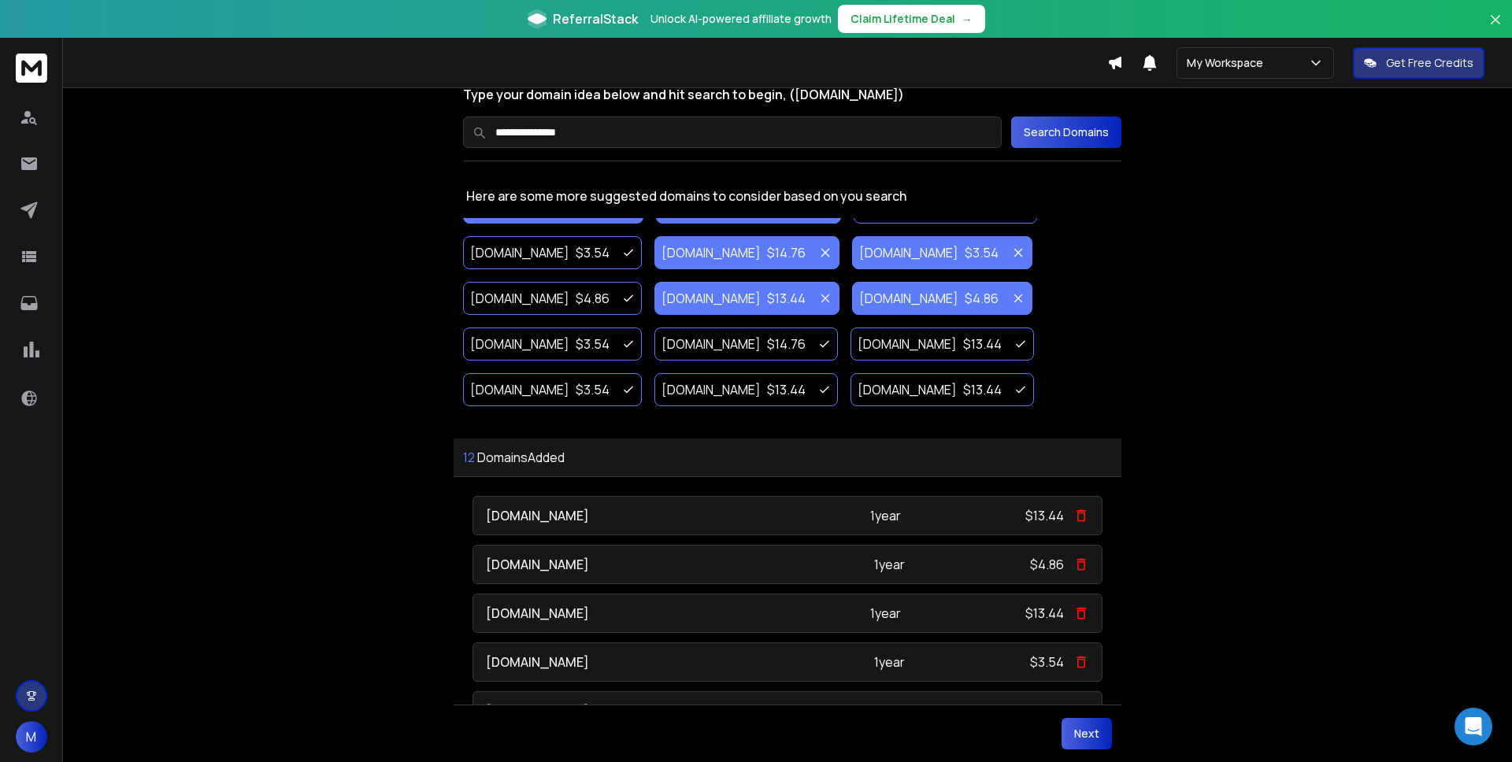
click at [818, 386] on icon at bounding box center [824, 389] width 13 height 13
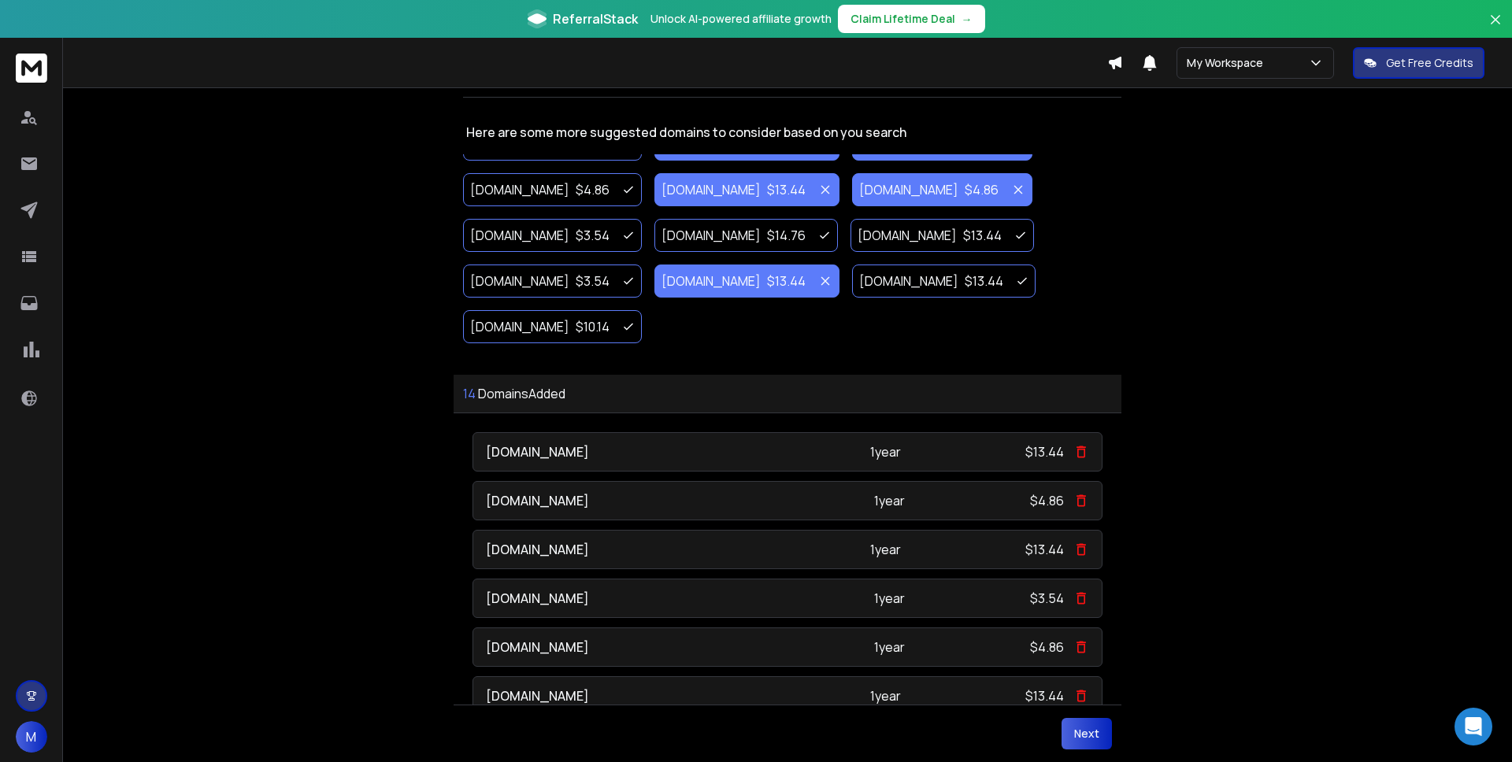
scroll to position [154, 0]
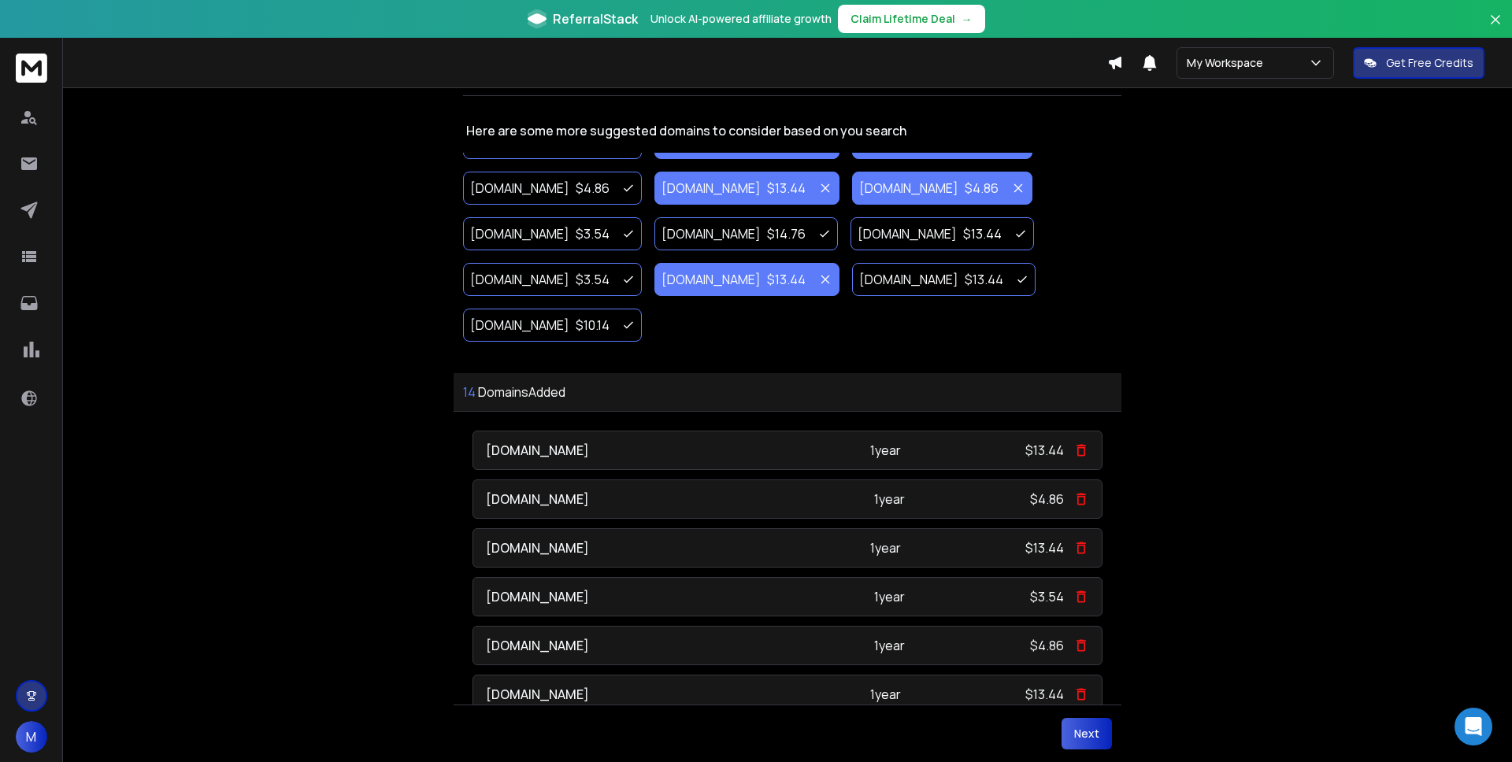
click at [1077, 499] on icon at bounding box center [1080, 500] width 9 height 12
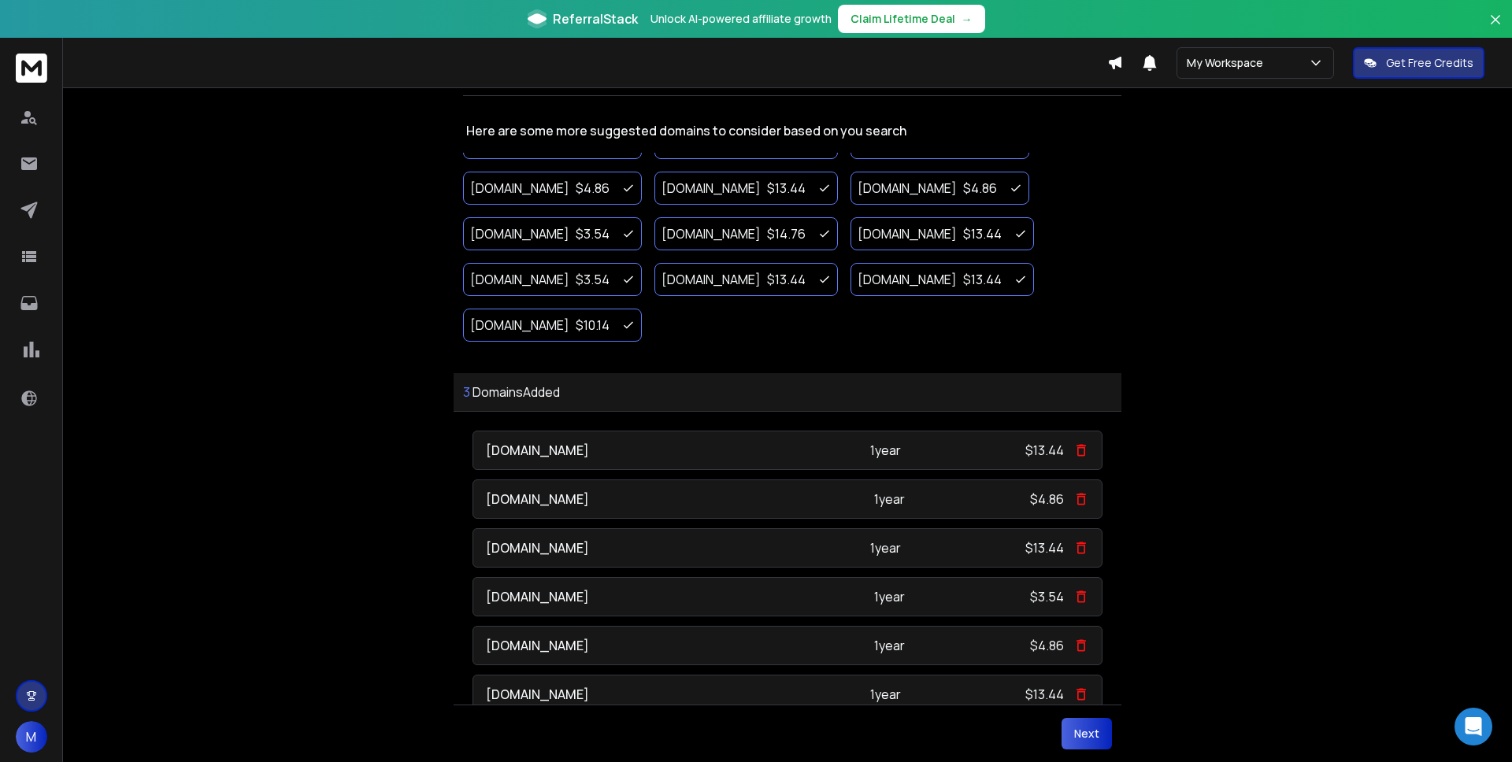
click at [1083, 498] on icon at bounding box center [1080, 500] width 9 height 12
click at [1081, 498] on icon at bounding box center [1081, 499] width 16 height 16
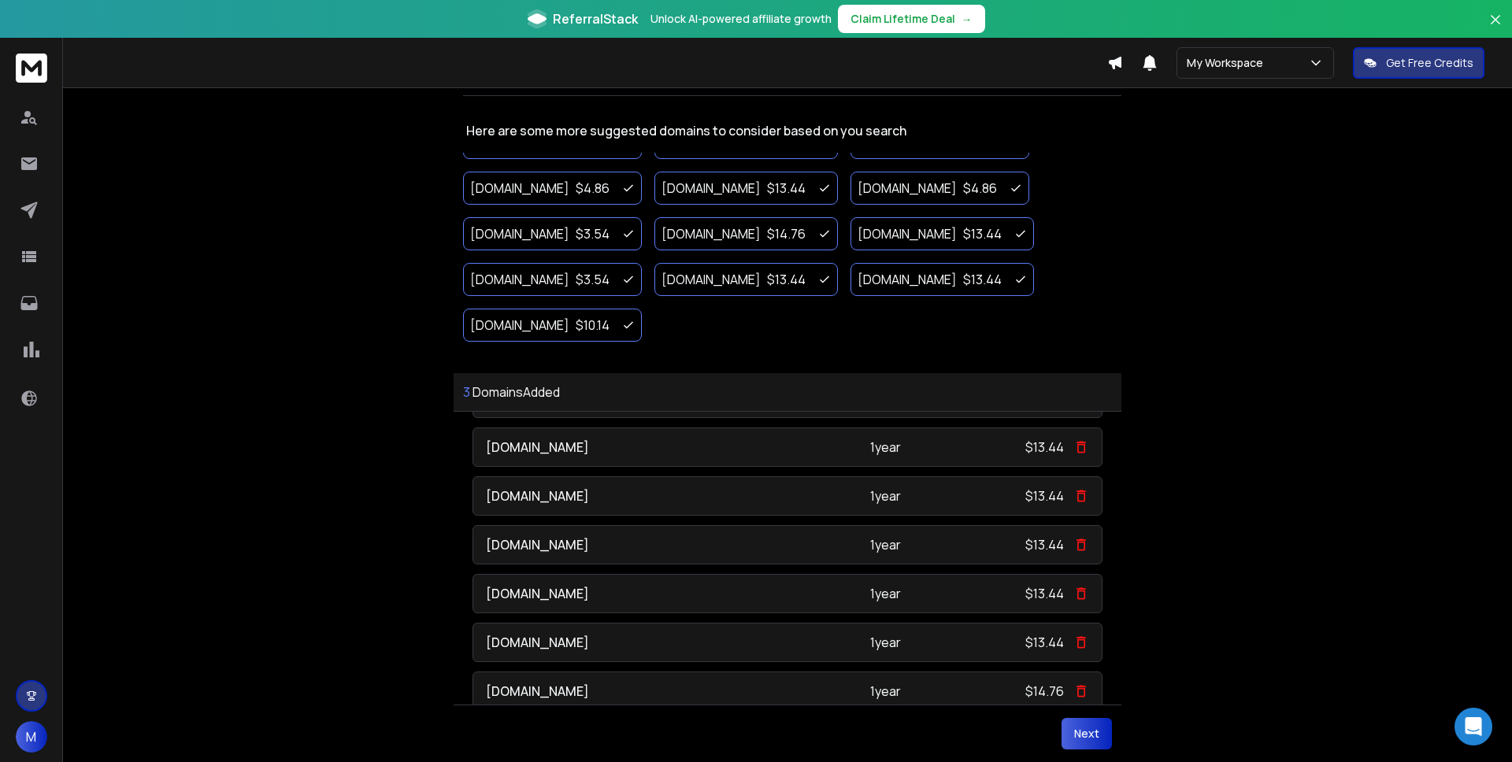
scroll to position [0, 0]
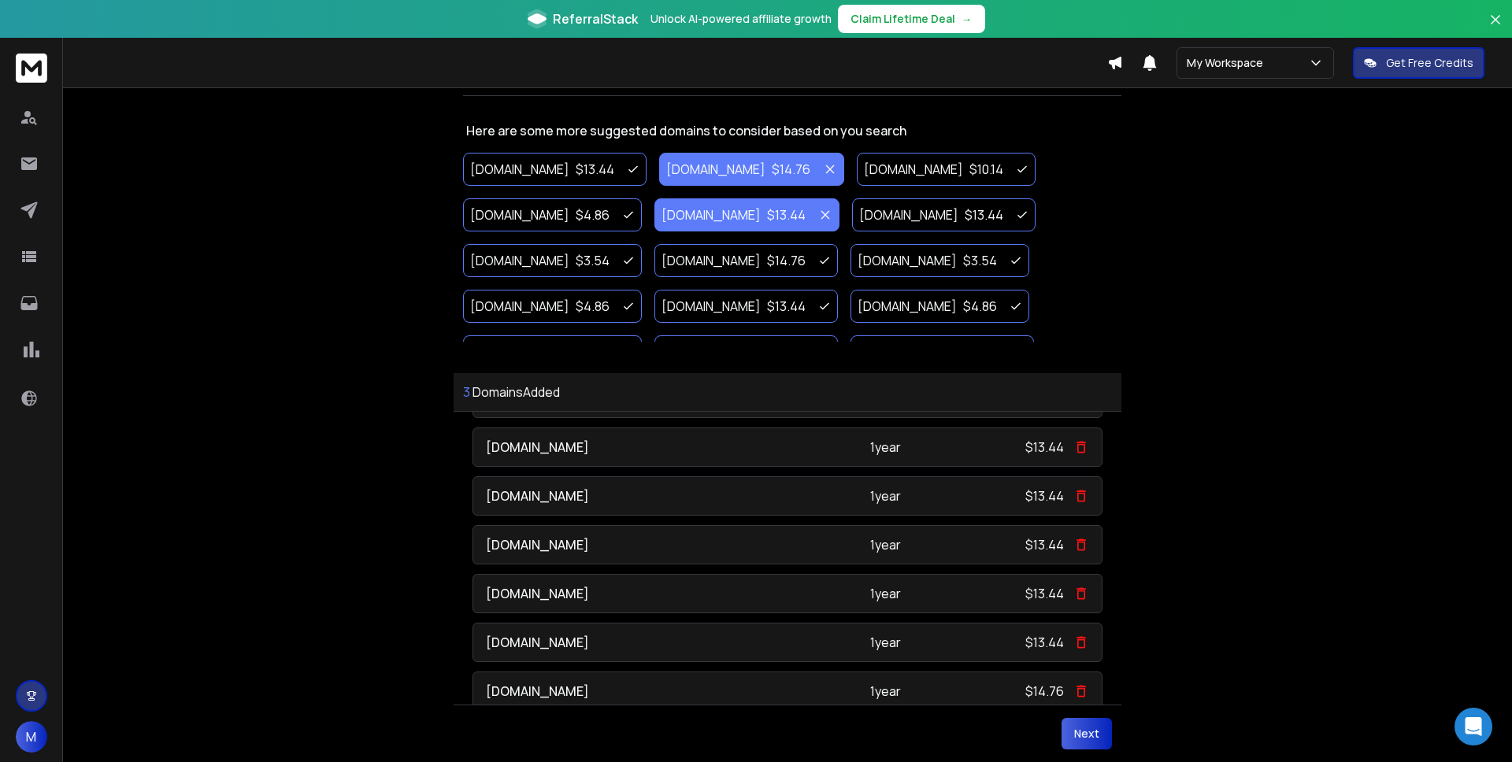
click at [1086, 496] on icon at bounding box center [1081, 496] width 16 height 16
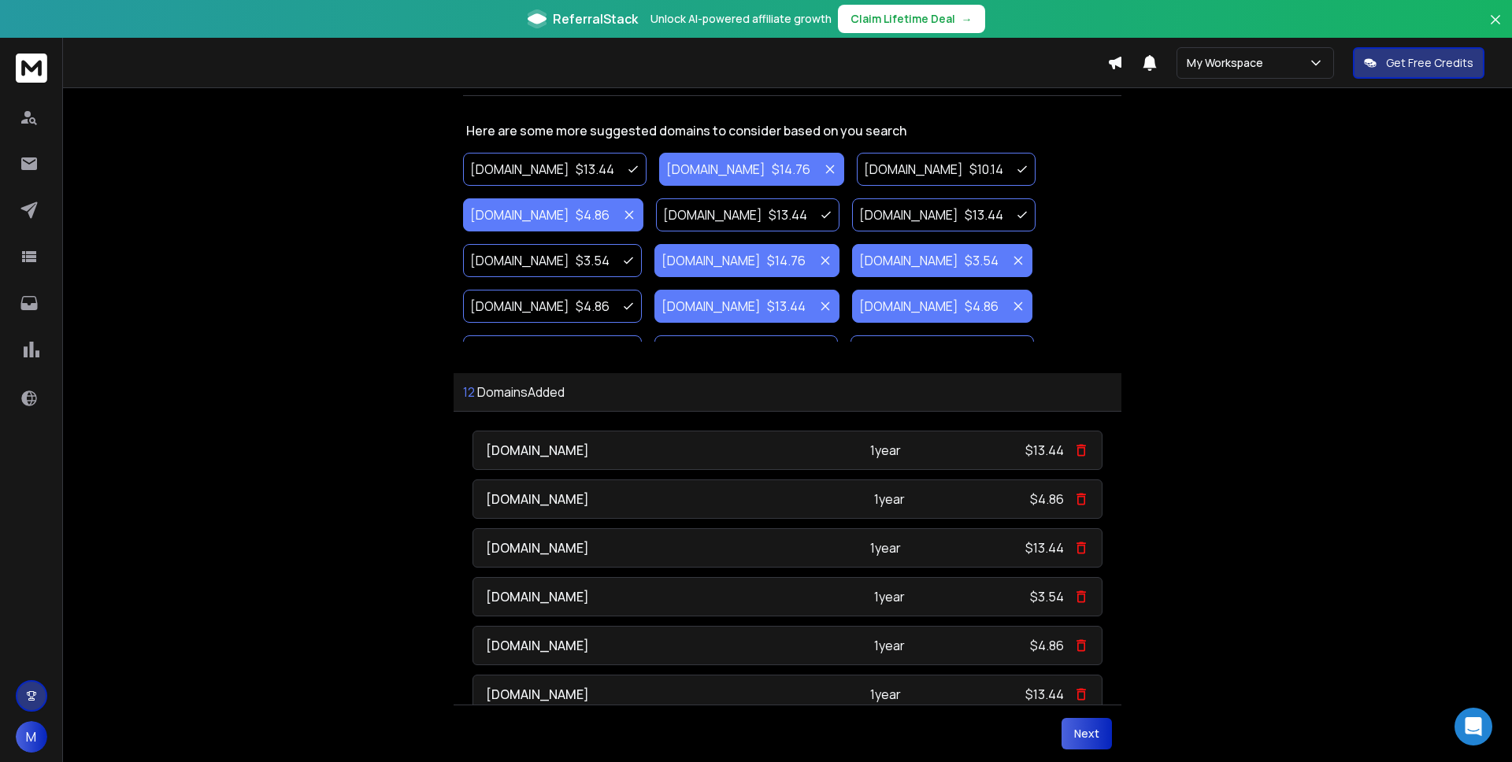
click at [1081, 497] on icon at bounding box center [1081, 499] width 16 height 16
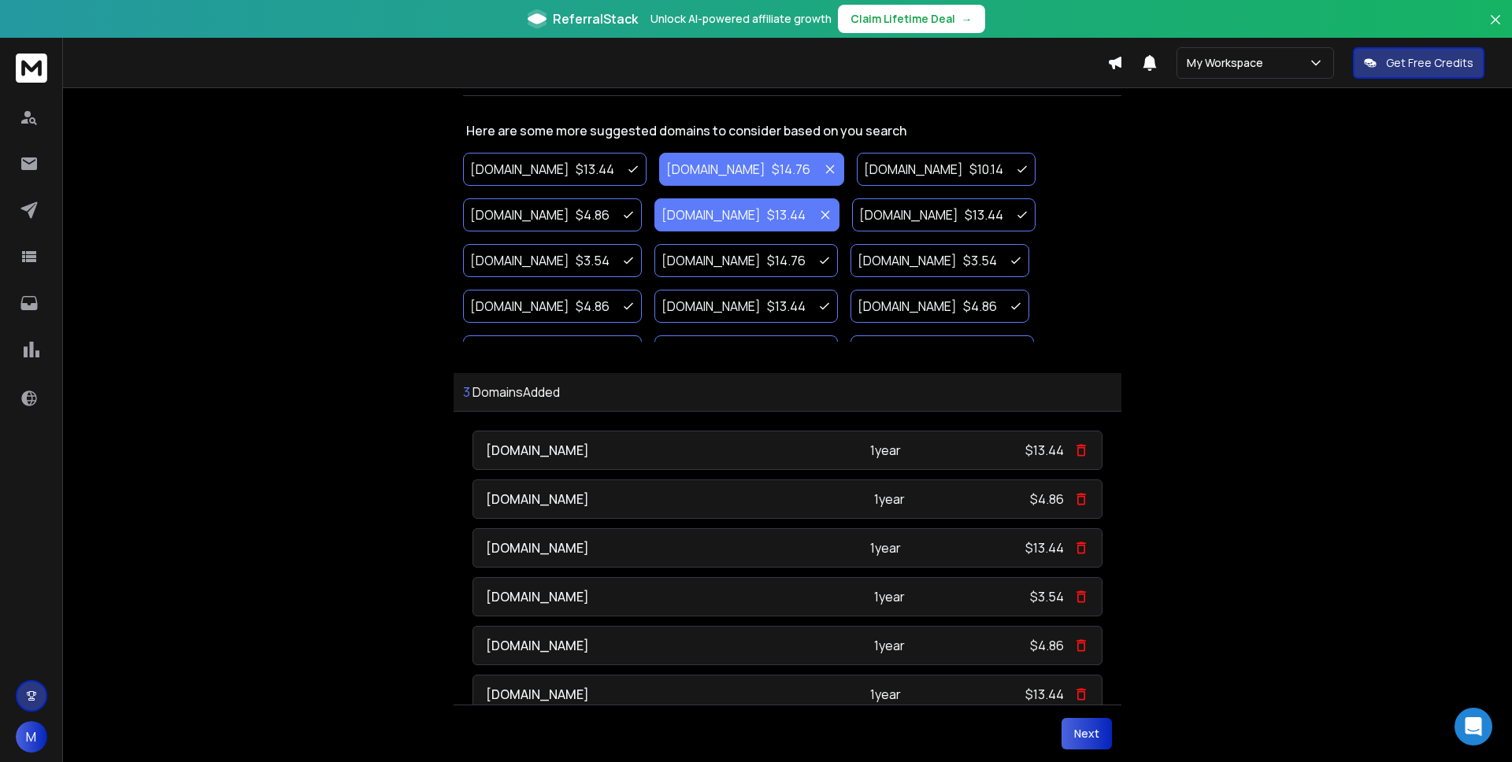
click at [1081, 497] on icon at bounding box center [1081, 499] width 16 height 16
click at [700, 499] on p "[DOMAIN_NAME]" at bounding box center [617, 499] width 263 height 19
click at [708, 446] on p "[DOMAIN_NAME]" at bounding box center [616, 450] width 261 height 19
click at [1084, 494] on icon at bounding box center [1080, 500] width 9 height 12
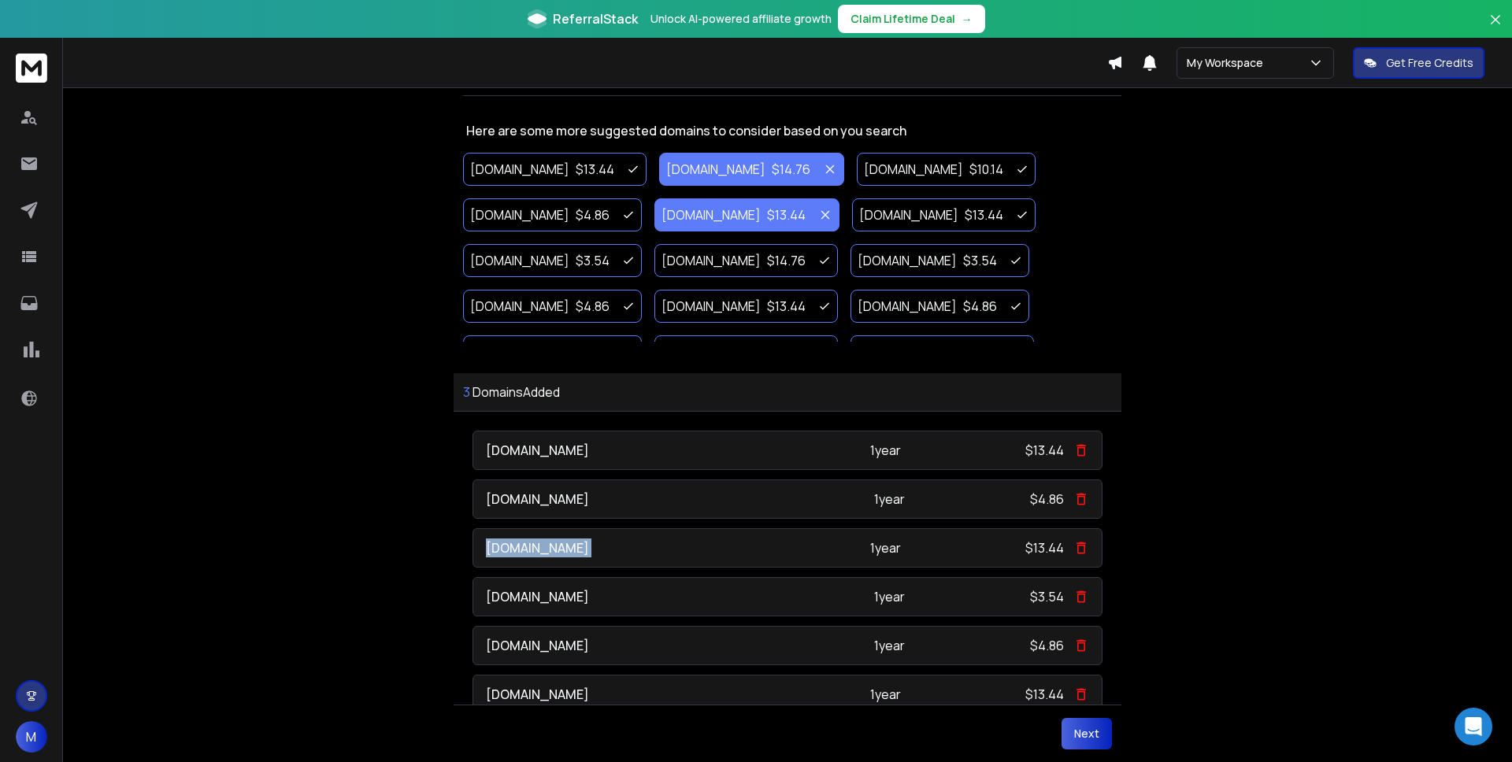
click at [1084, 494] on icon at bounding box center [1080, 500] width 9 height 12
click at [1078, 464] on div "[DOMAIN_NAME] 1 year $13.44" at bounding box center [787, 450] width 630 height 39
click at [1081, 456] on icon at bounding box center [1080, 451] width 9 height 12
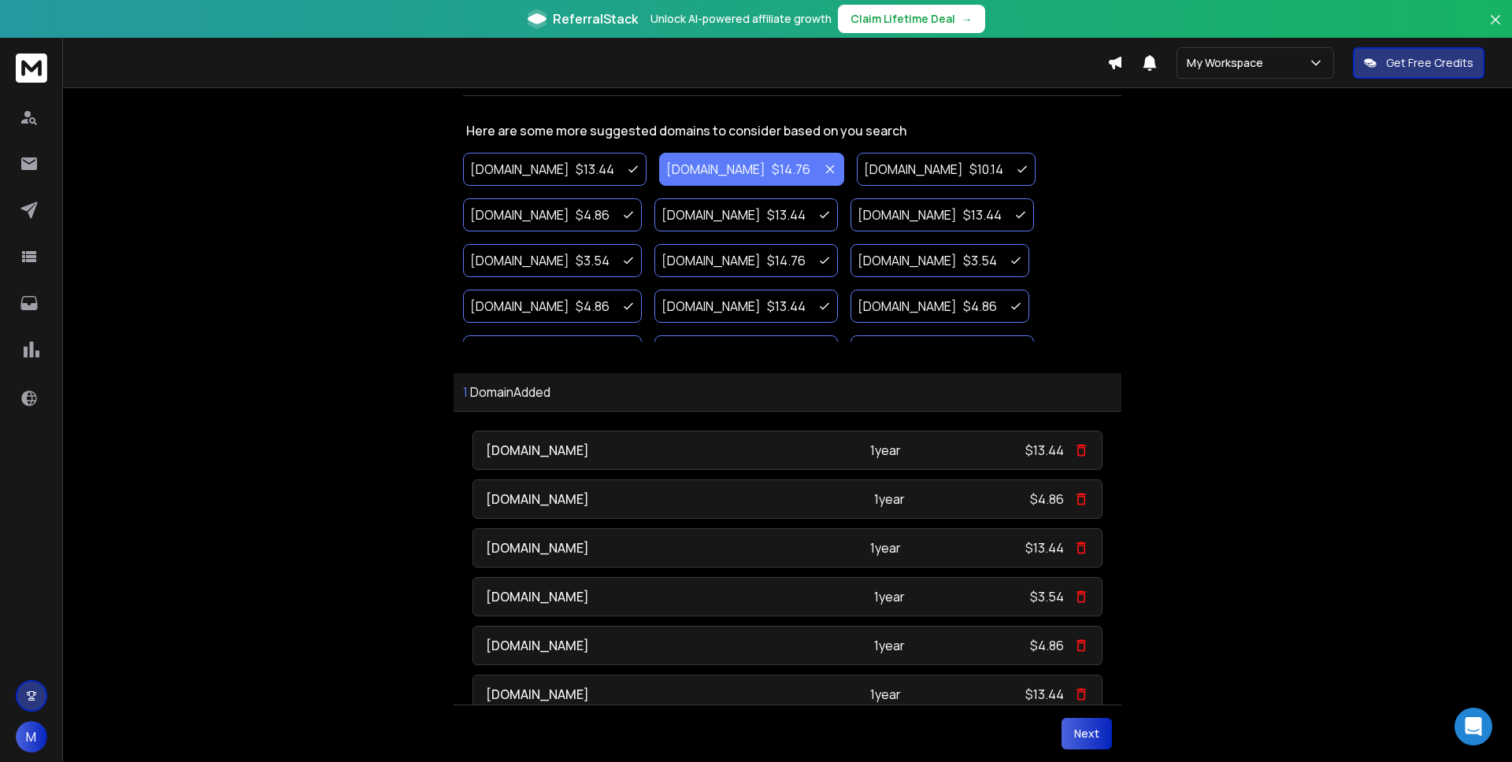
click at [1086, 448] on icon at bounding box center [1081, 450] width 16 height 16
click at [1080, 543] on icon at bounding box center [1080, 548] width 9 height 12
click at [1081, 578] on div "[DOMAIN_NAME] 1 year $3.54" at bounding box center [787, 596] width 630 height 39
click at [1081, 590] on icon at bounding box center [1081, 597] width 16 height 16
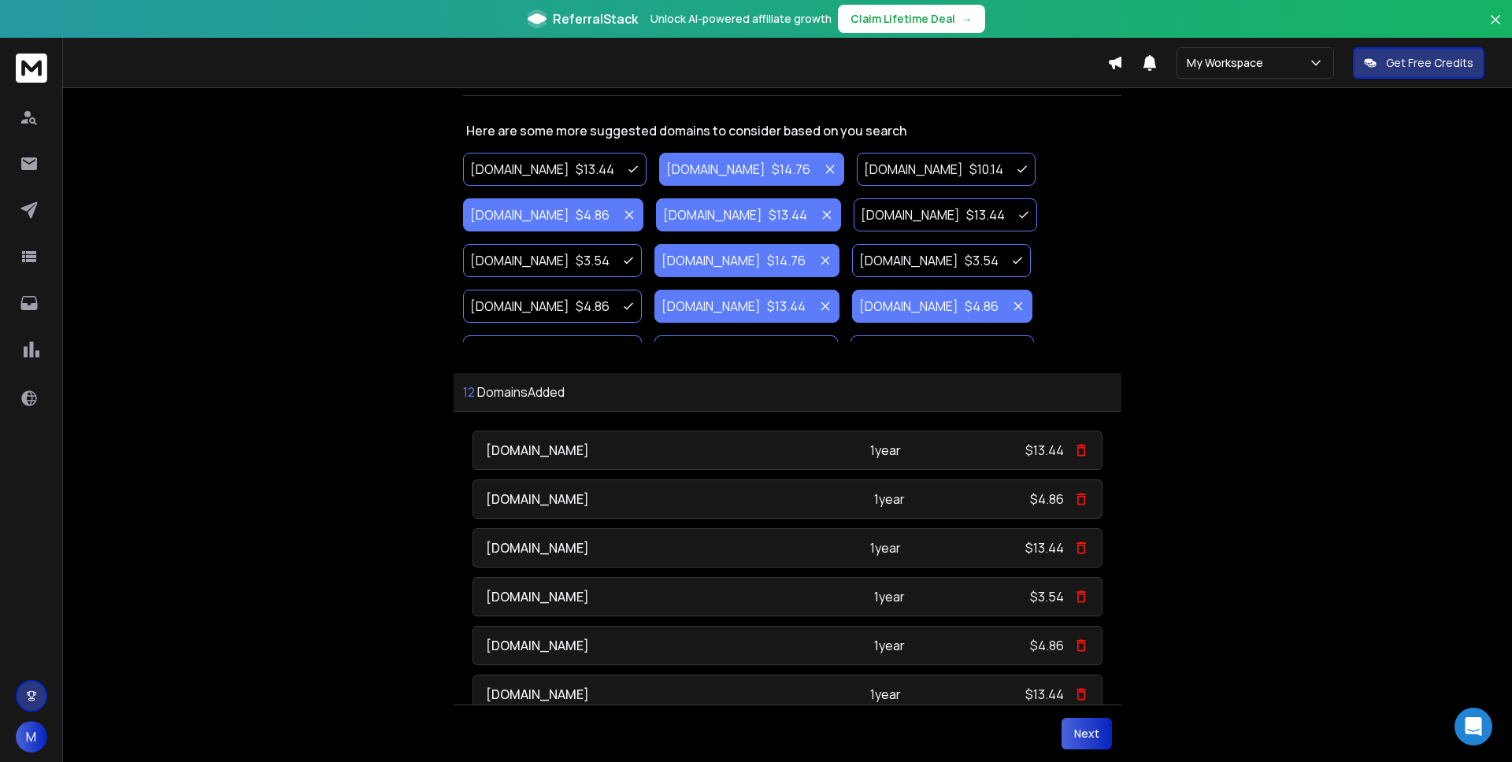
click at [1084, 548] on icon at bounding box center [1080, 548] width 9 height 12
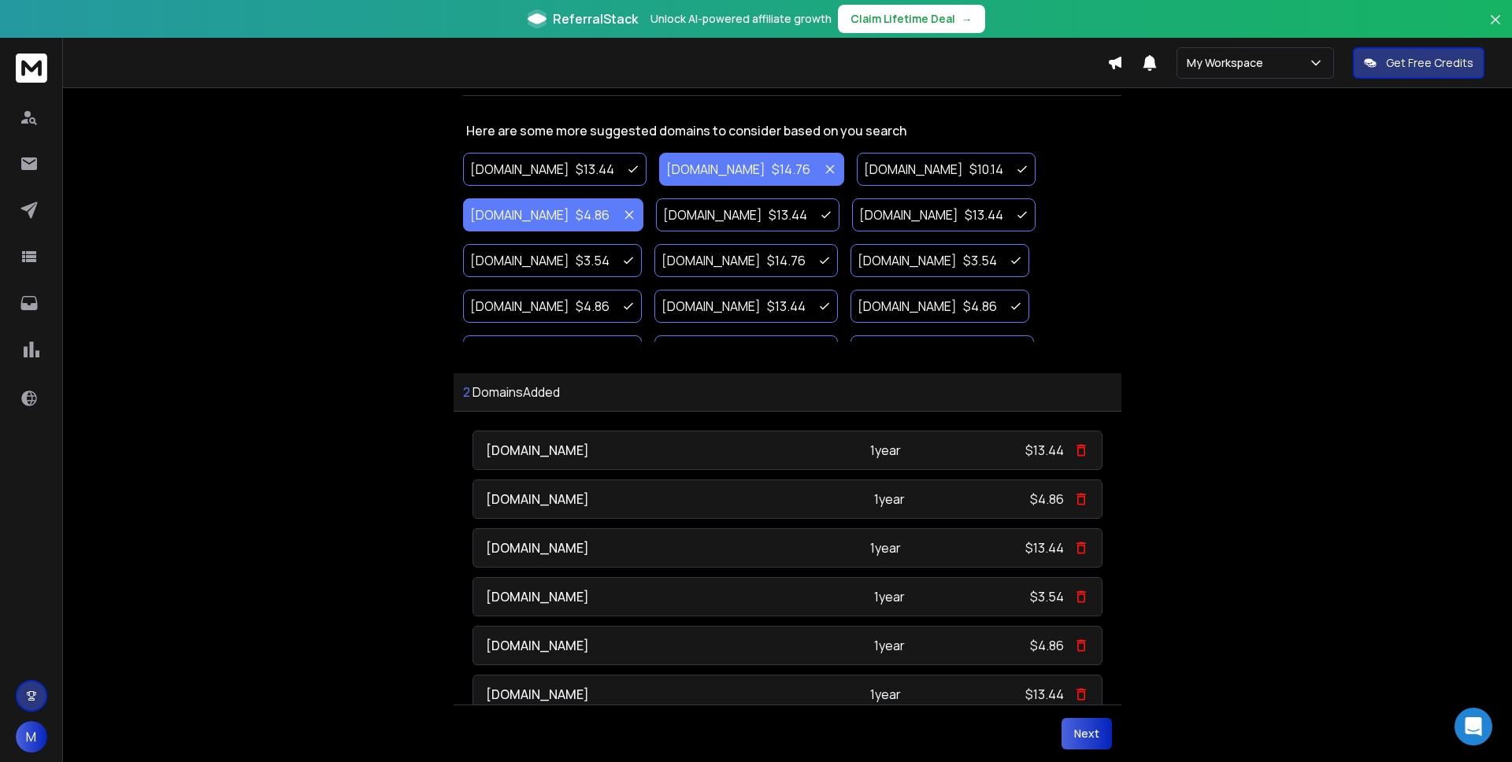
click at [1075, 496] on icon at bounding box center [1081, 499] width 16 height 16
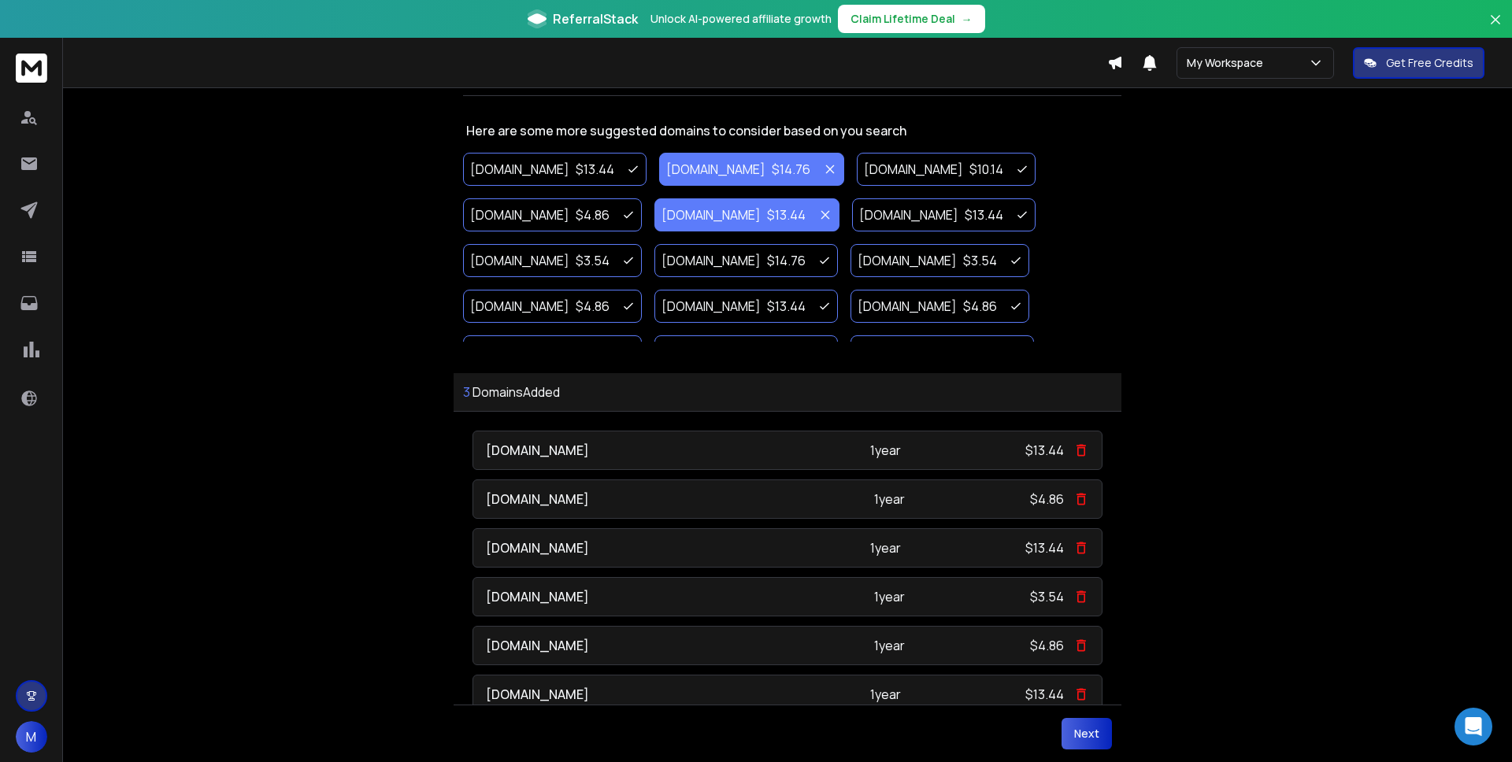
click at [1079, 450] on icon at bounding box center [1081, 450] width 16 height 16
click at [826, 166] on icon at bounding box center [830, 169] width 9 height 9
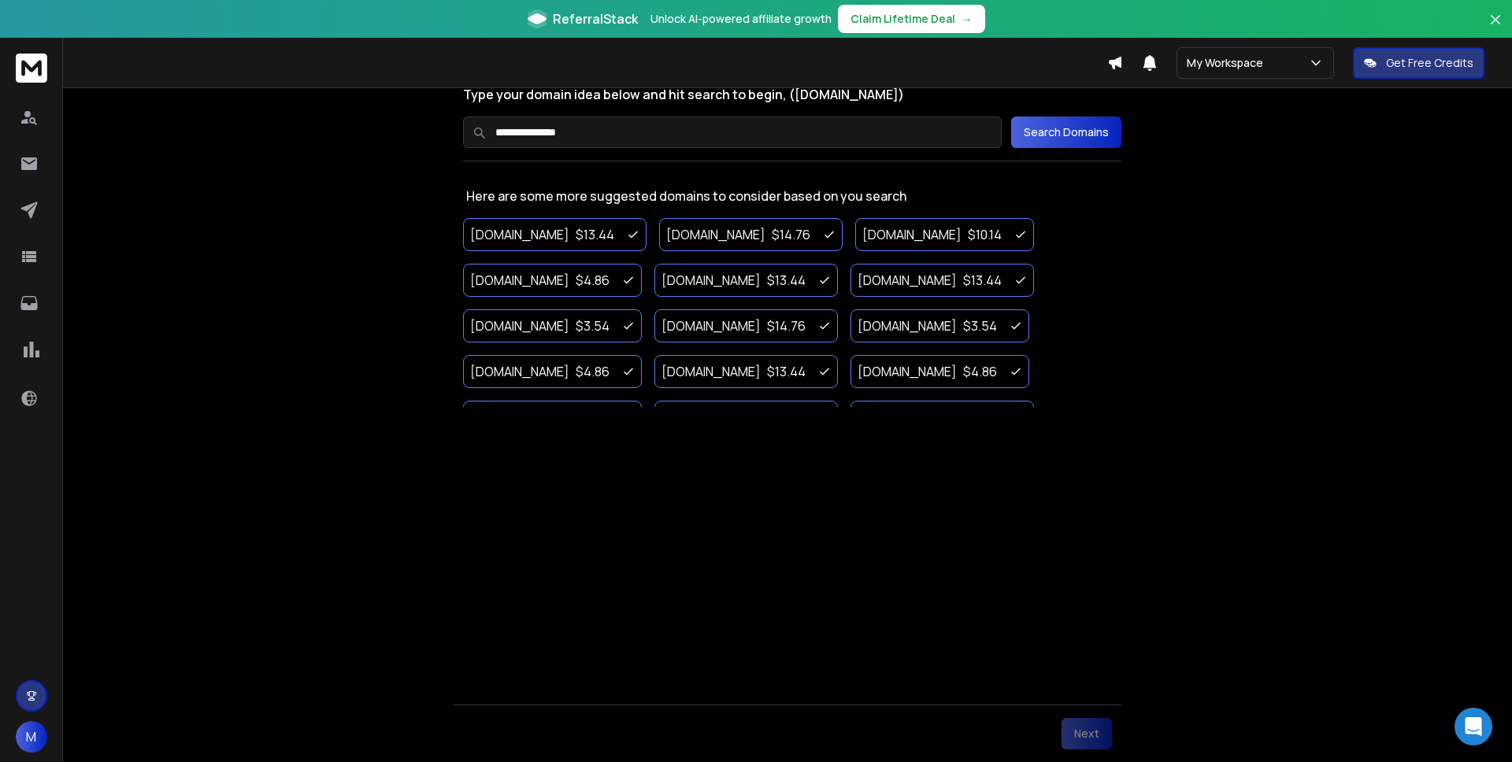
scroll to position [88, 0]
click at [627, 235] on icon at bounding box center [633, 234] width 13 height 13
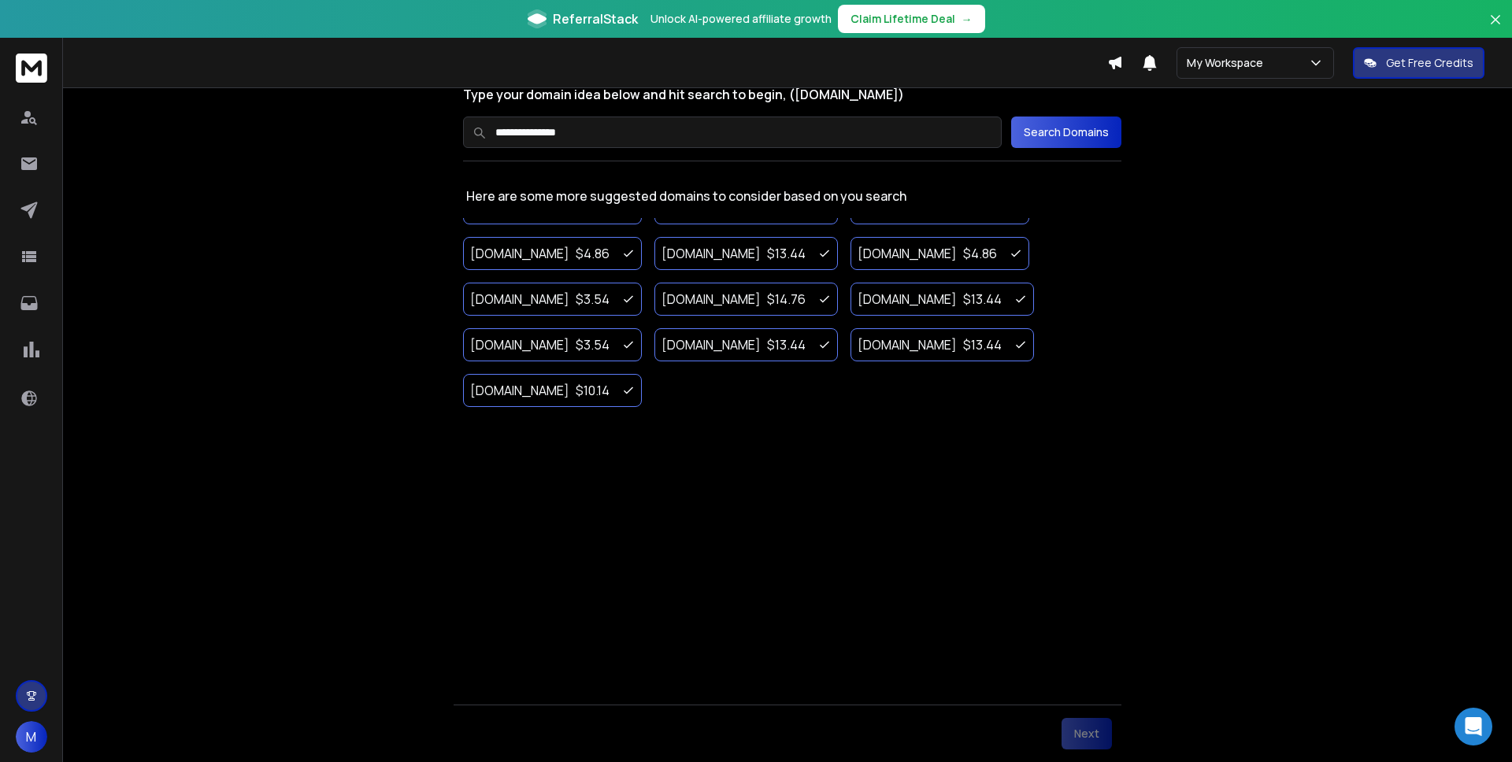
click at [1016, 342] on icon at bounding box center [1020, 344] width 9 height 7
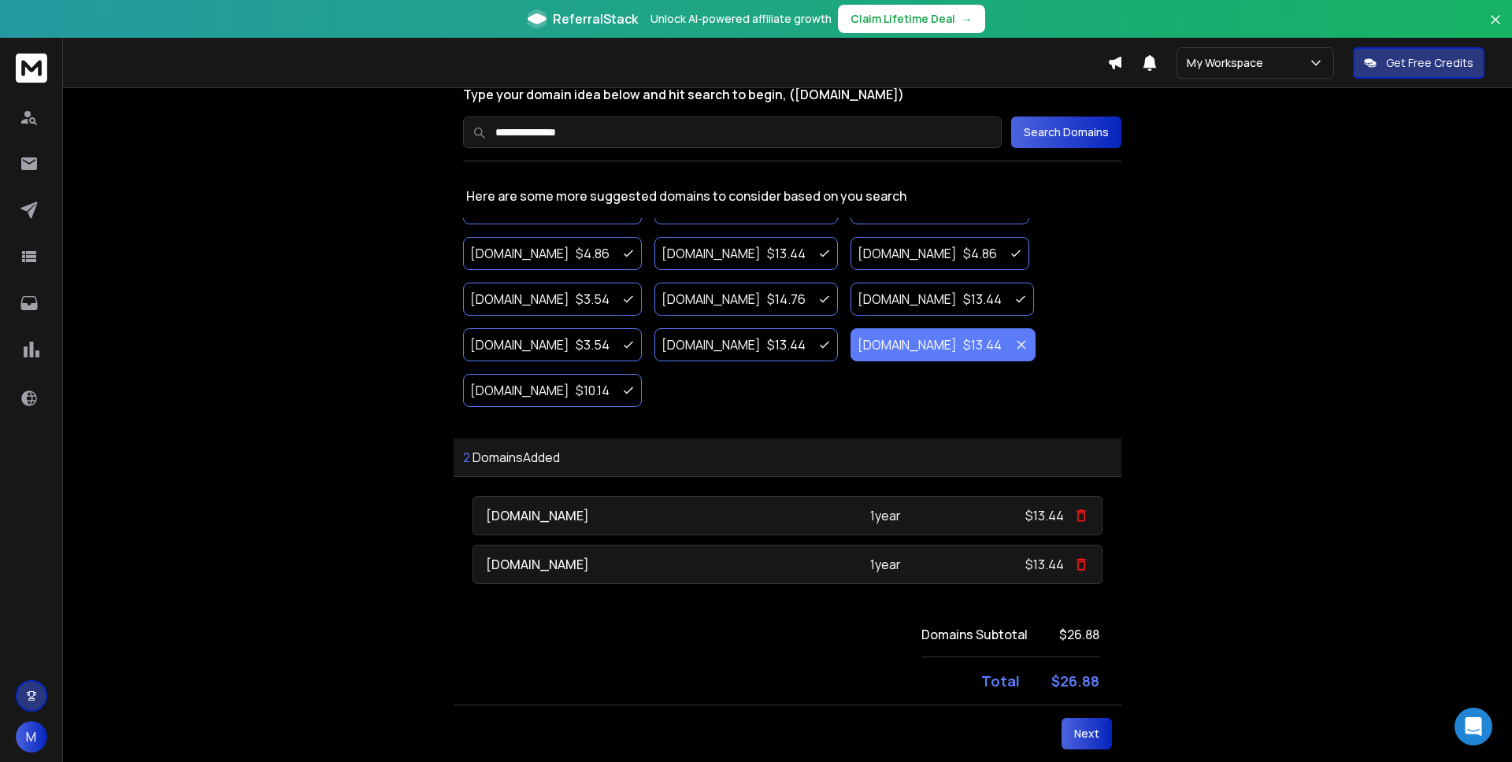
click at [582, 570] on p "[DOMAIN_NAME]" at bounding box center [616, 564] width 261 height 19
click at [583, 570] on p "[DOMAIN_NAME]" at bounding box center [616, 564] width 261 height 19
click at [584, 570] on p "[DOMAIN_NAME]" at bounding box center [616, 564] width 261 height 19
click at [585, 569] on p "[DOMAIN_NAME]" at bounding box center [616, 564] width 261 height 19
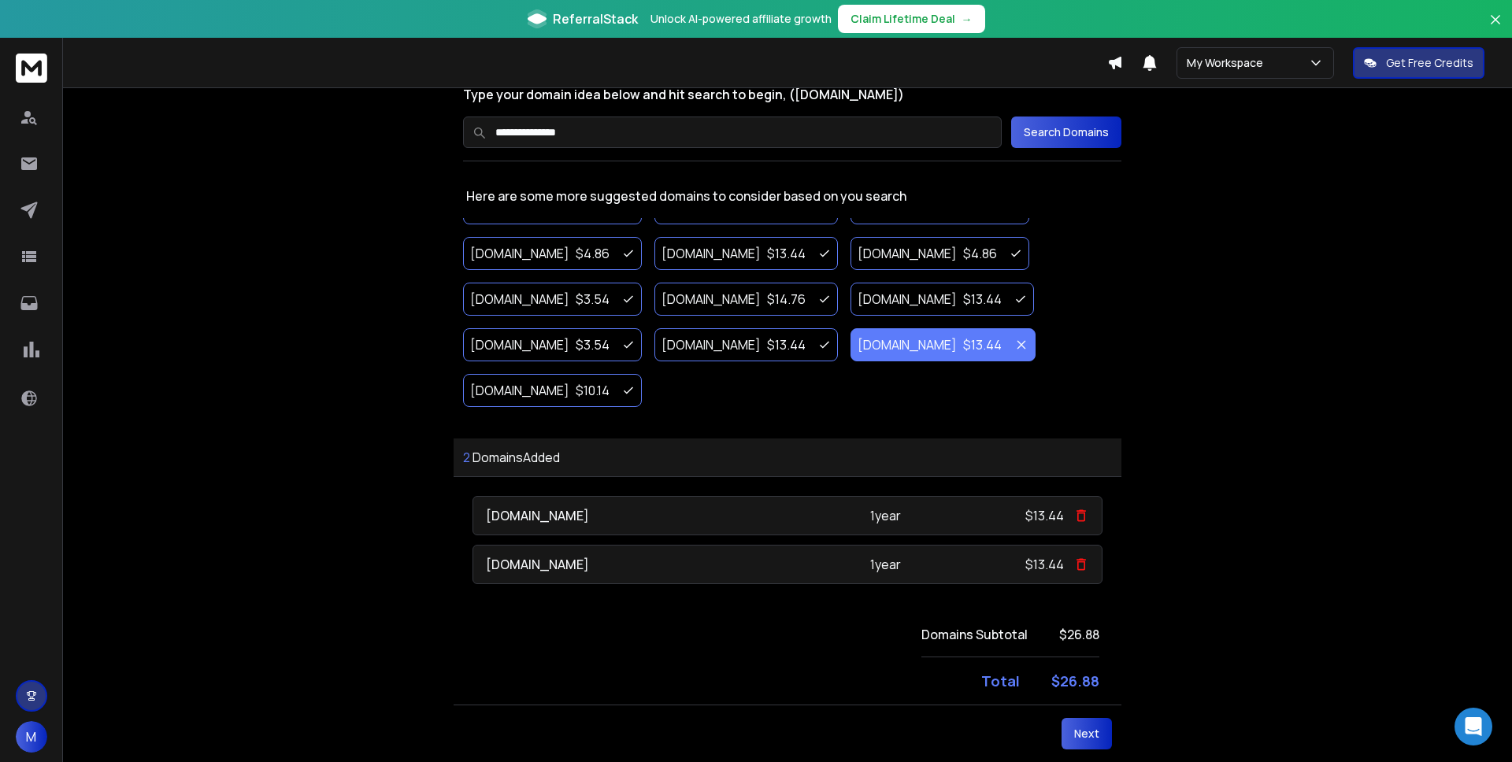
click at [586, 569] on p "[DOMAIN_NAME]" at bounding box center [616, 564] width 261 height 19
drag, startPoint x: 609, startPoint y: 567, endPoint x: 476, endPoint y: 568, distance: 133.1
click at [476, 568] on div "[DOMAIN_NAME] 1 year $13.44" at bounding box center [787, 564] width 630 height 39
copy p "[DOMAIN_NAME]"
click at [716, 605] on div "2 Domains Added [DOMAIN_NAME] 1 year $13.44 [DOMAIN_NAME] 1 year $13.44 Domains…" at bounding box center [787, 572] width 668 height 266
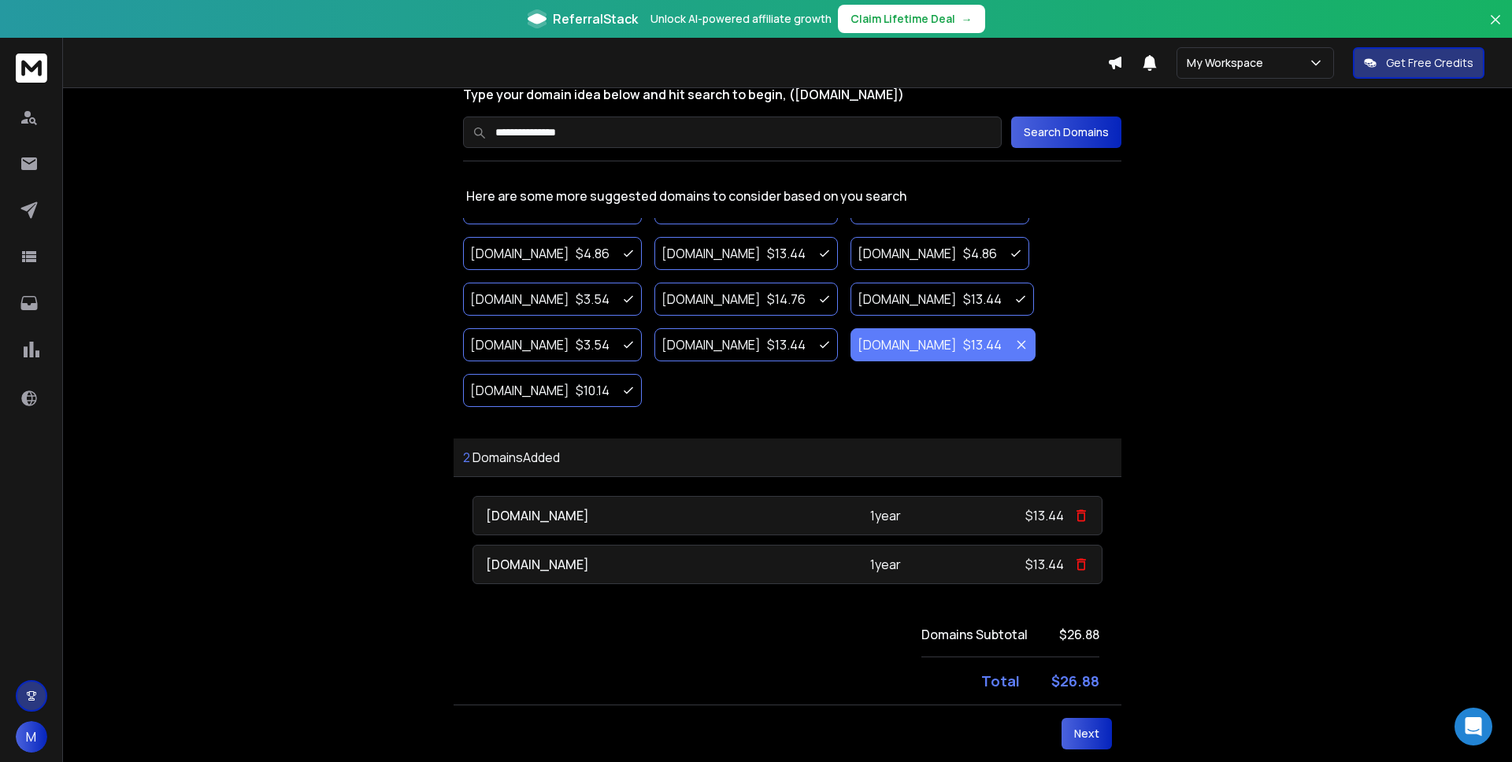
click at [1077, 563] on icon at bounding box center [1080, 565] width 9 height 12
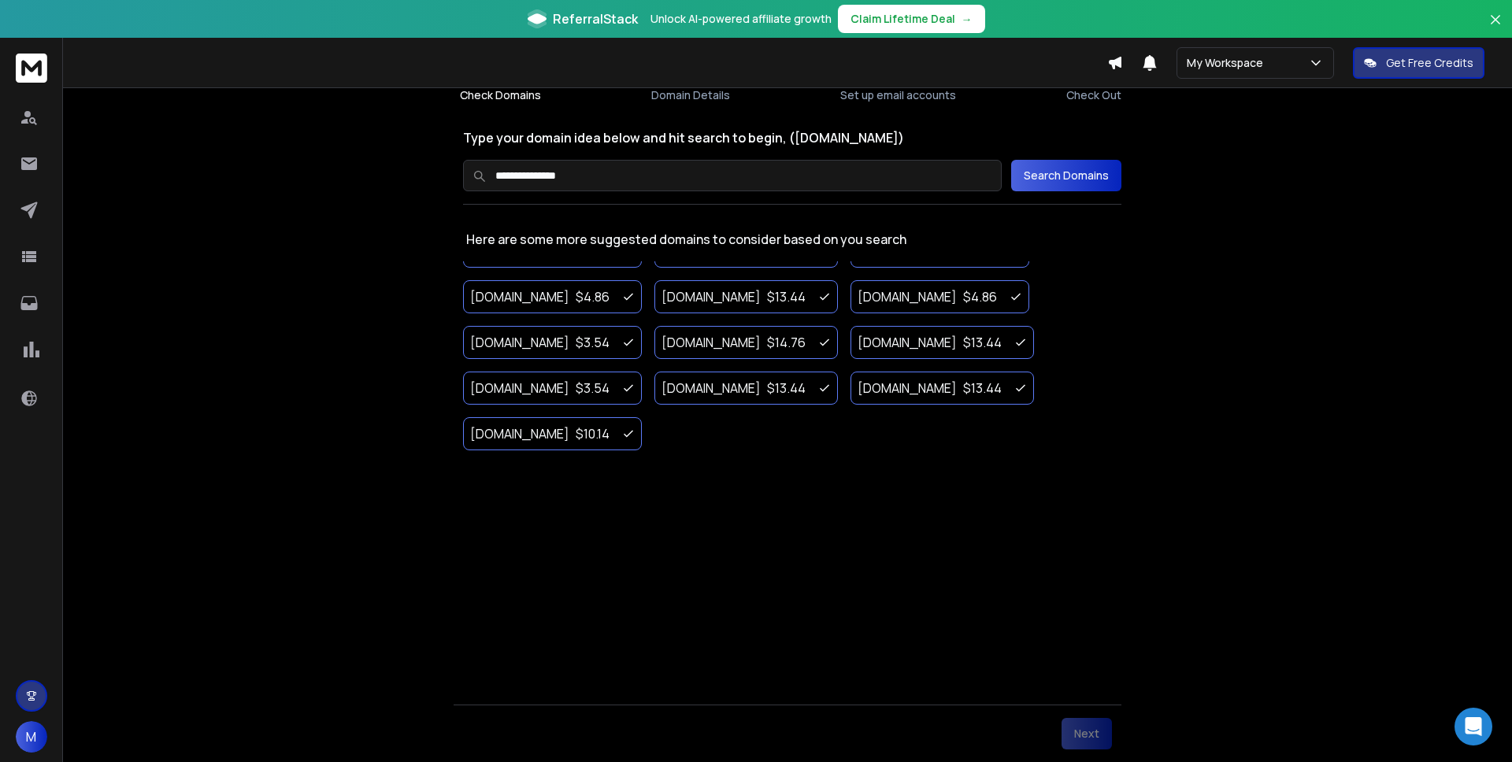
scroll to position [0, 0]
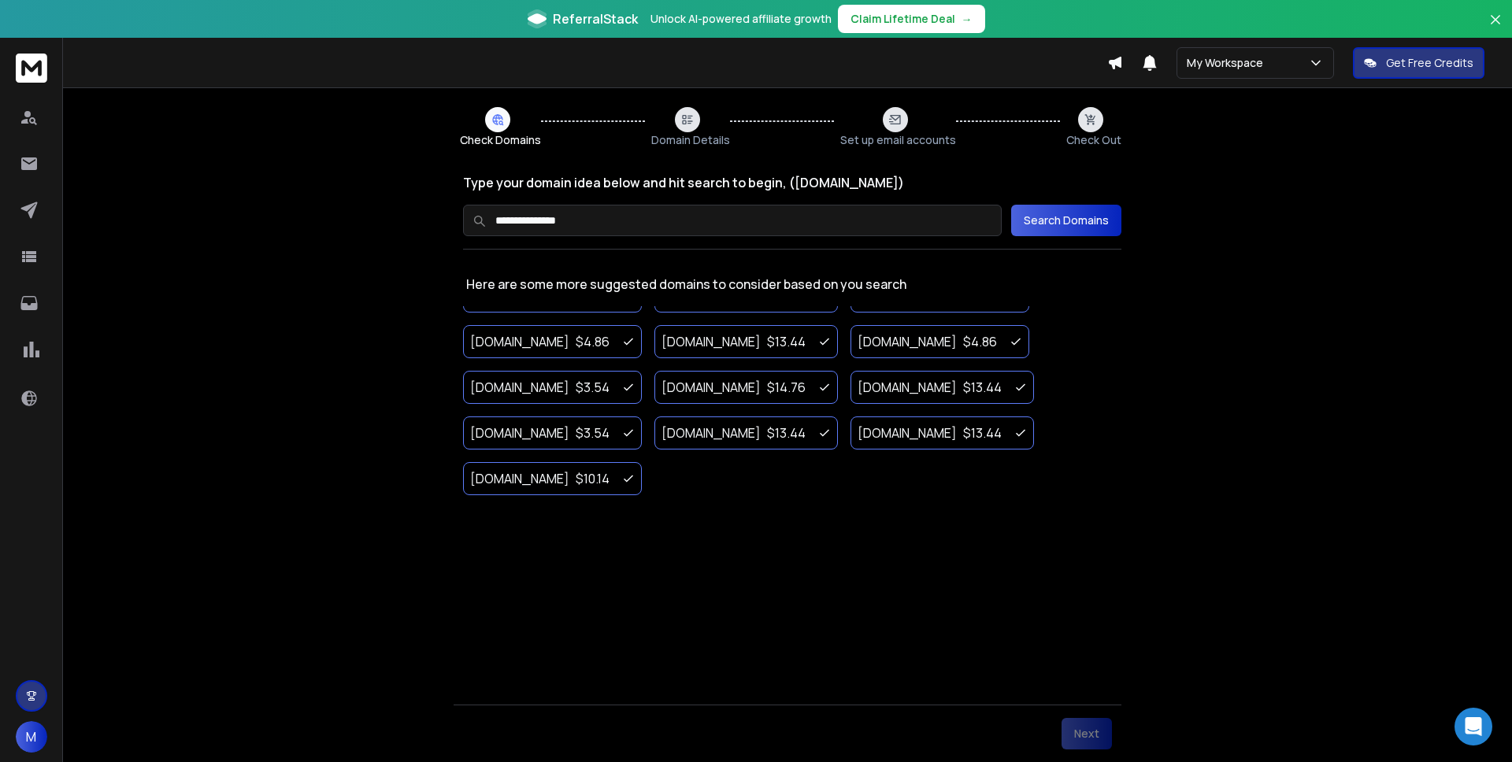
click at [624, 341] on icon at bounding box center [628, 341] width 9 height 7
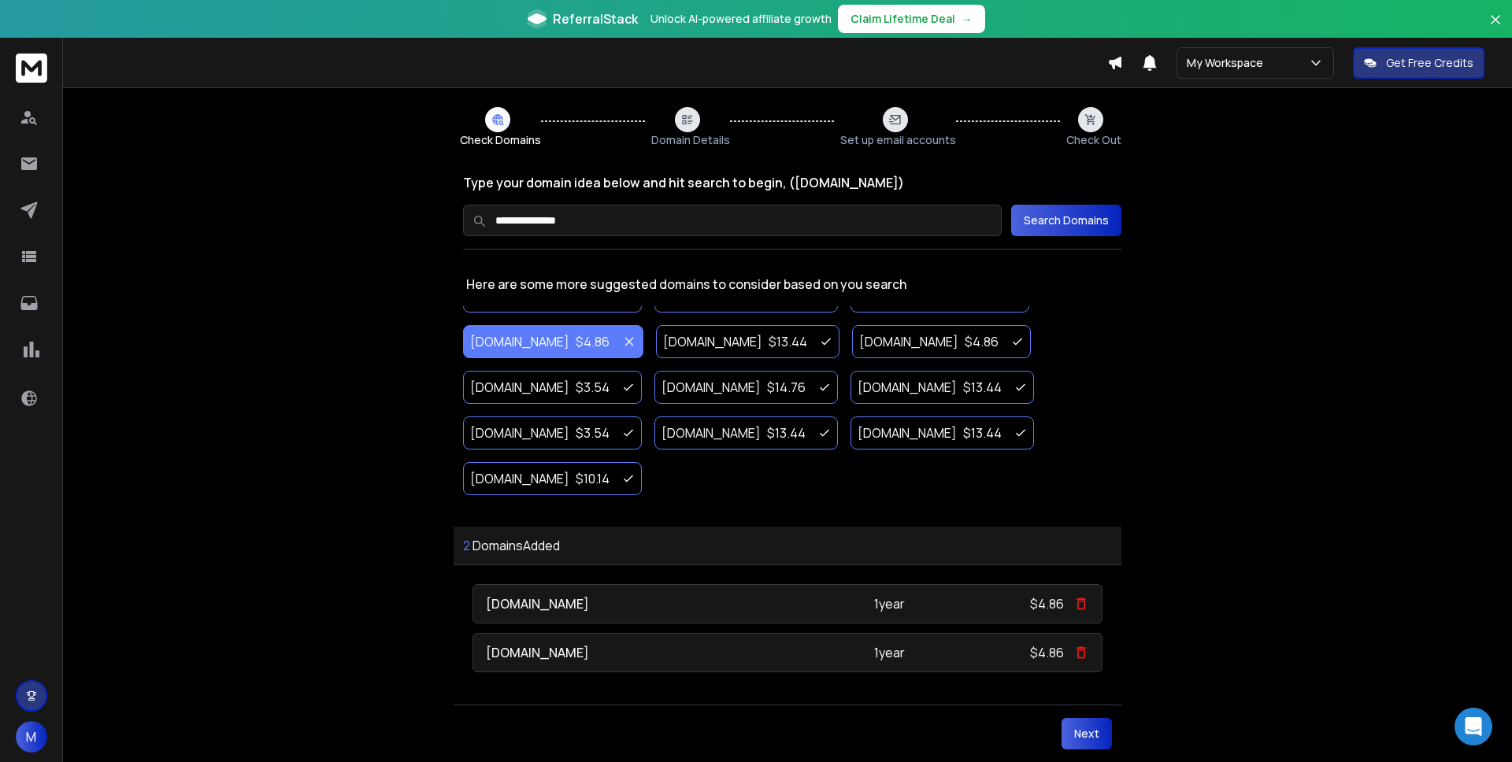
scroll to position [88, 0]
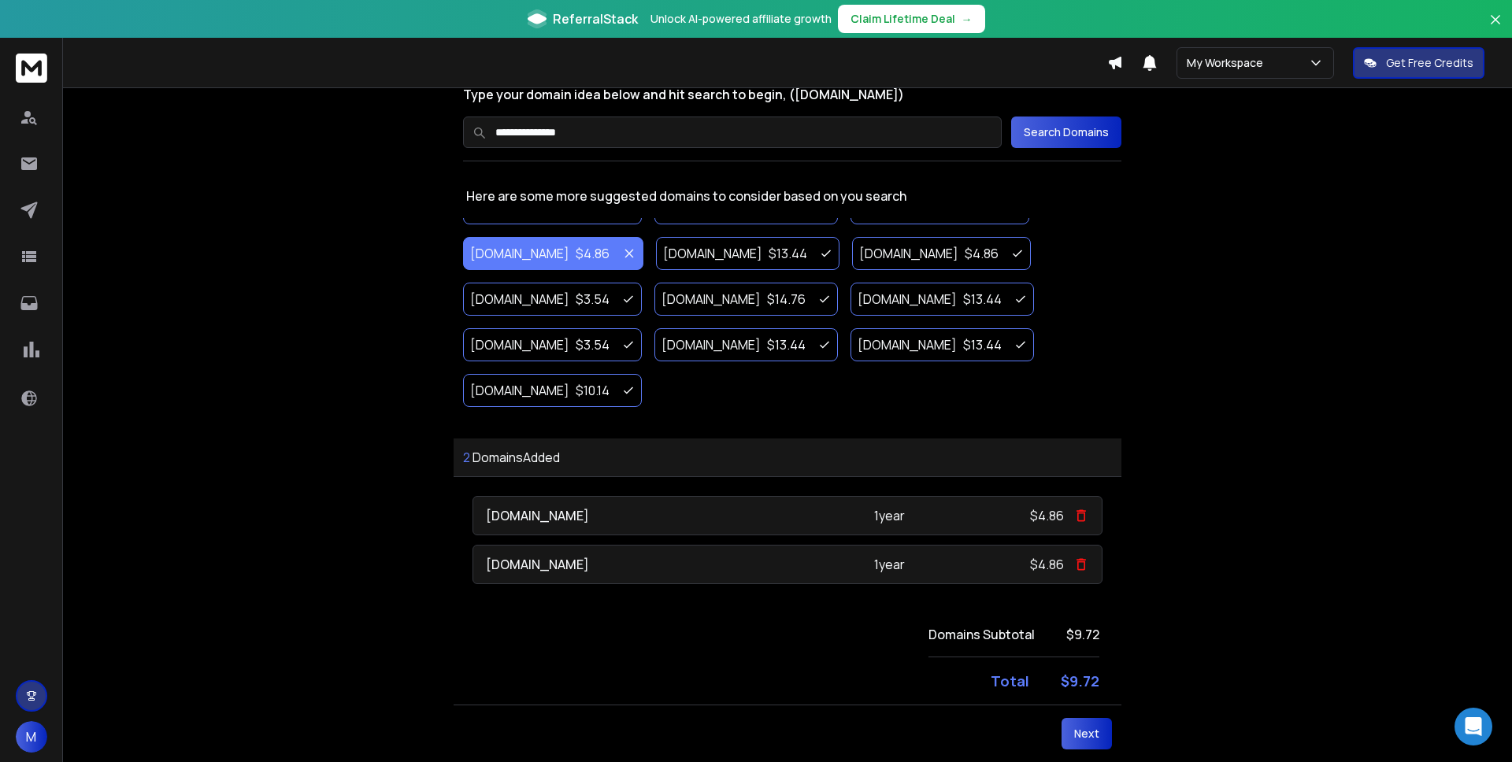
click at [1087, 559] on icon at bounding box center [1081, 565] width 16 height 16
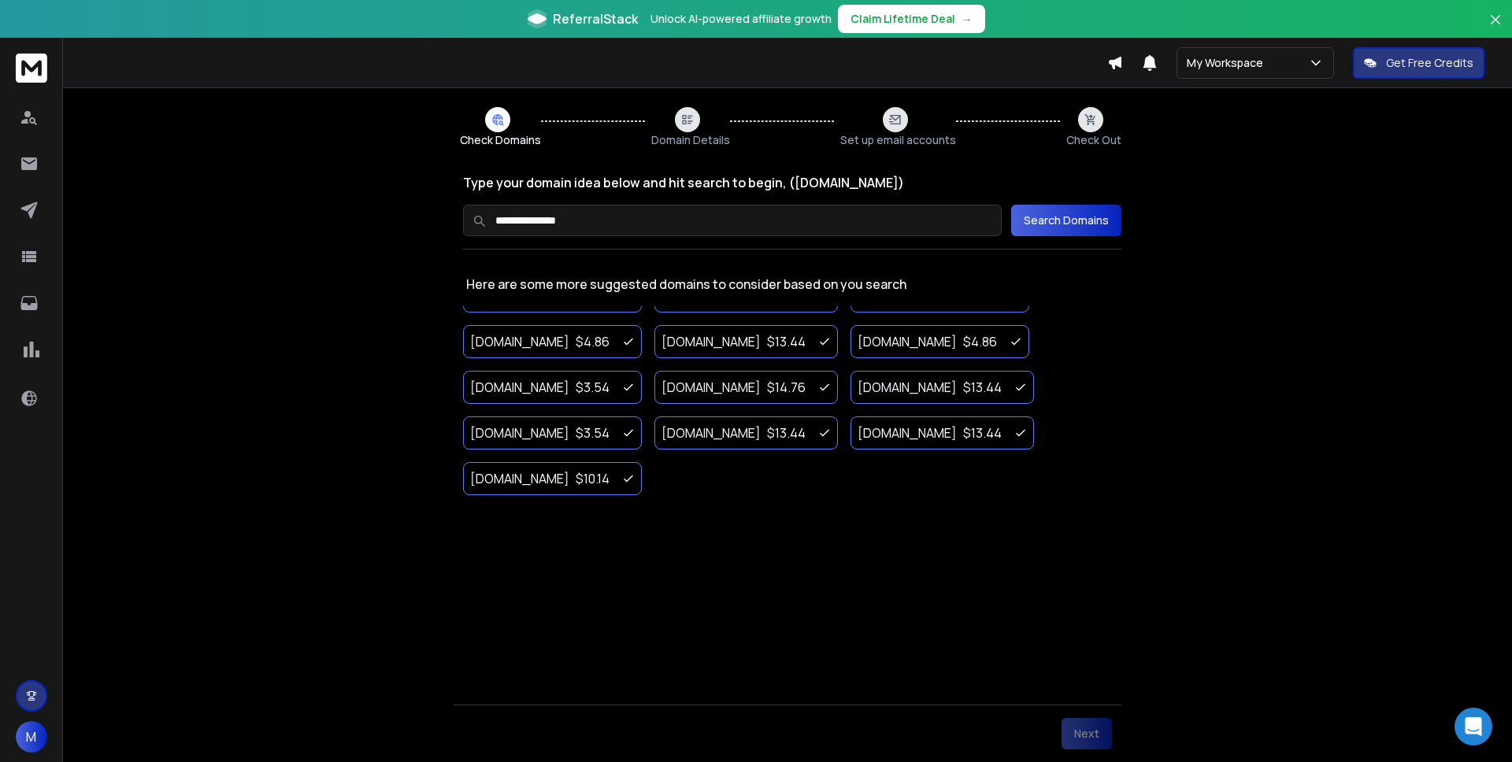
scroll to position [0, 0]
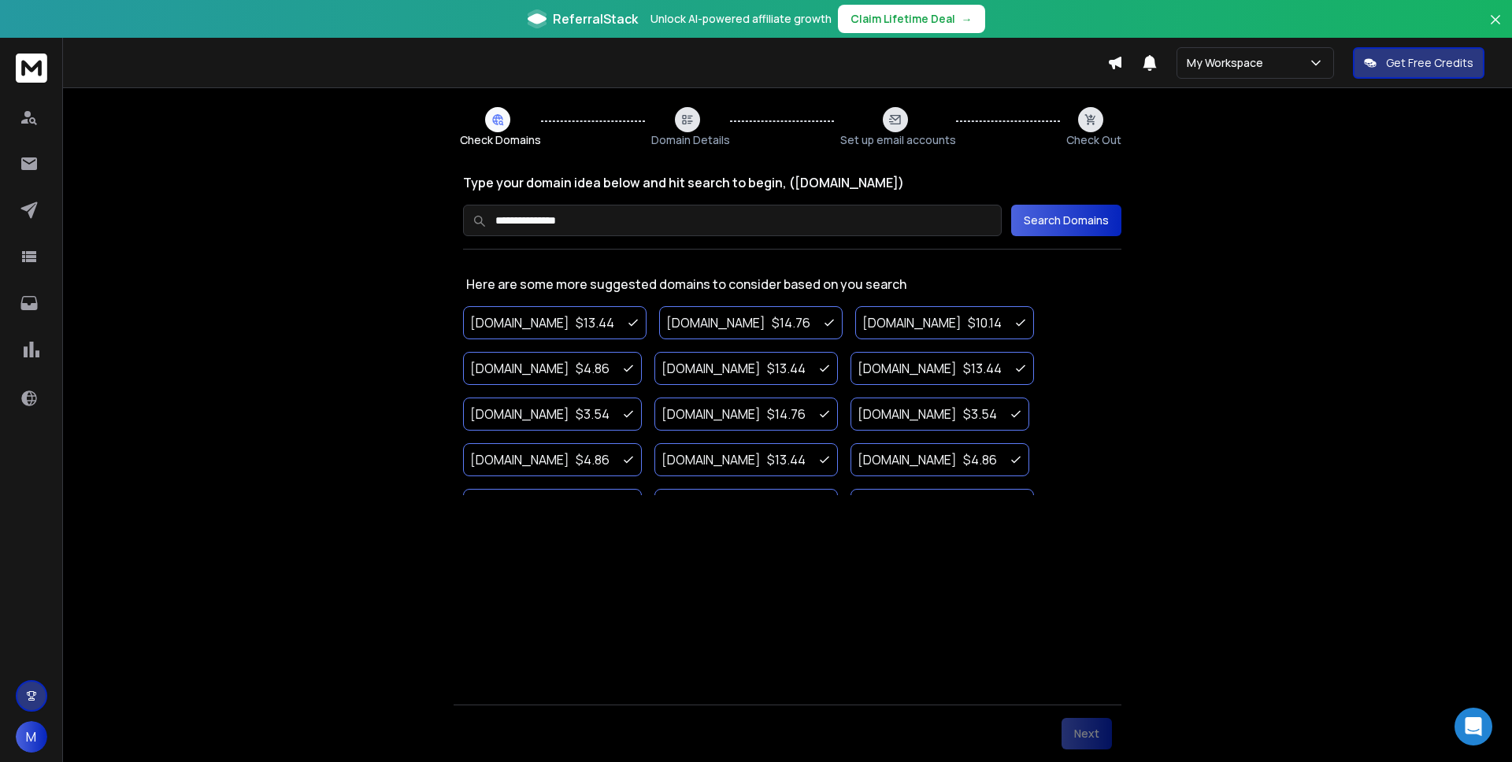
click at [823, 318] on icon at bounding box center [829, 322] width 13 height 13
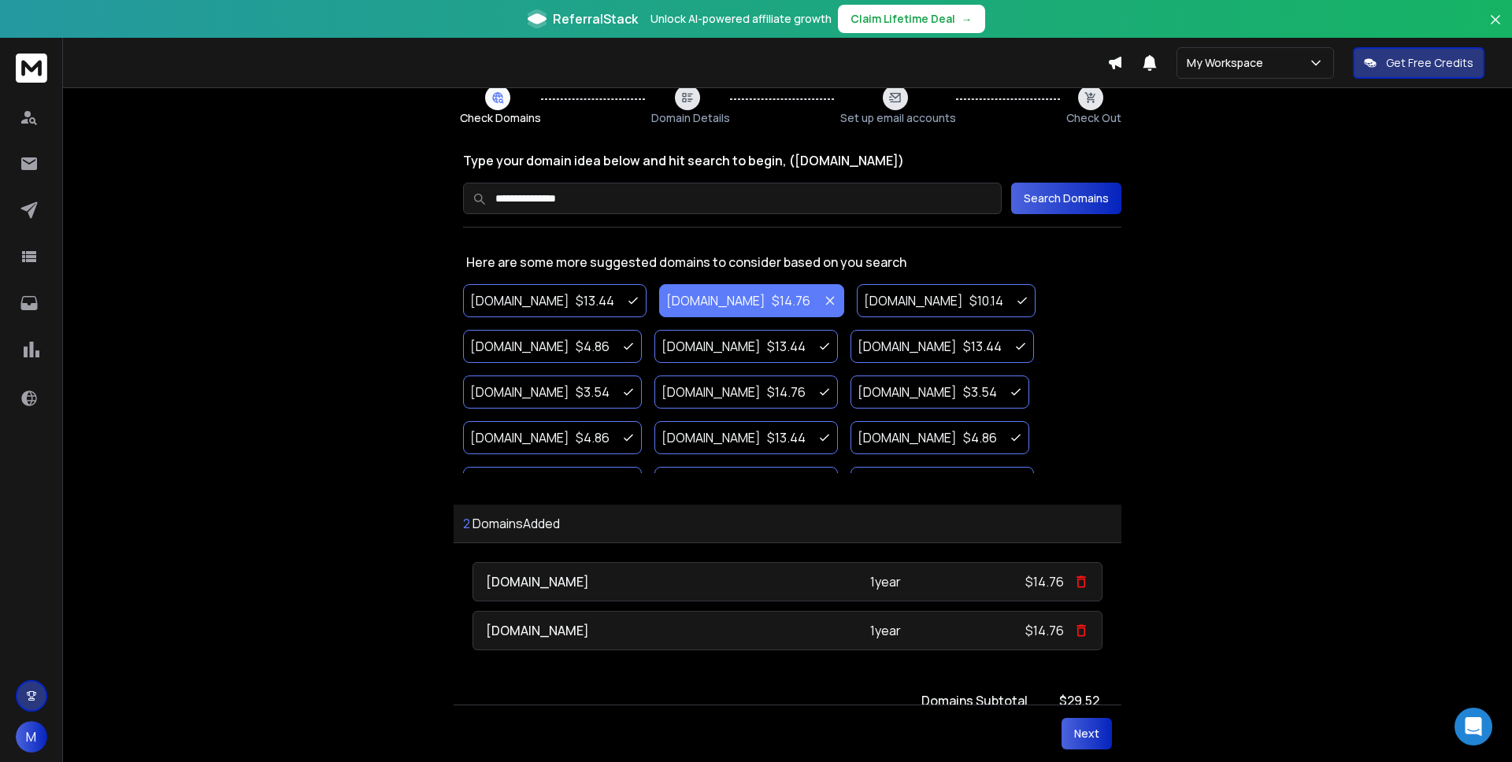
scroll to position [88, 0]
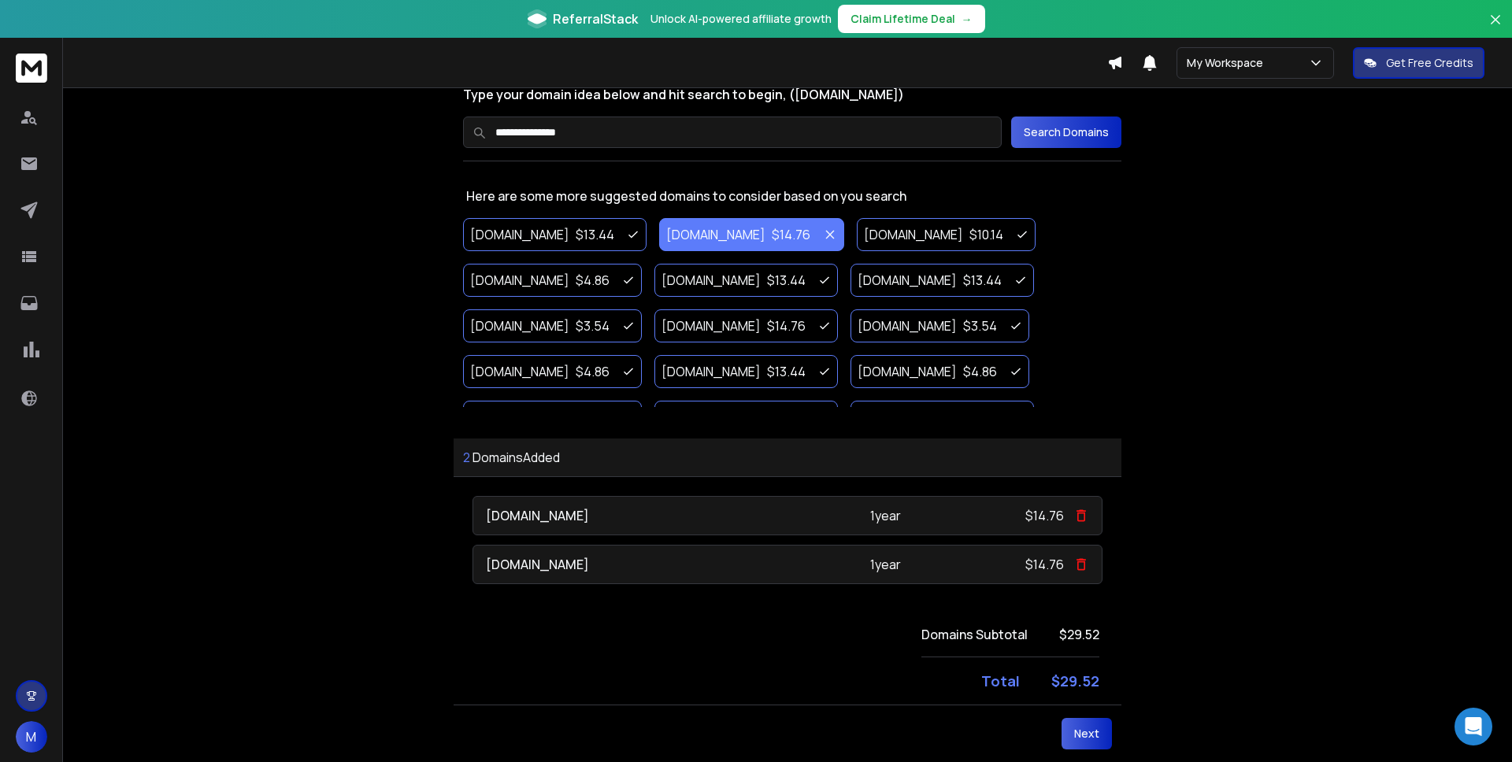
click at [1099, 718] on div "Next" at bounding box center [787, 733] width 668 height 57
click at [1100, 720] on button "Next" at bounding box center [1086, 733] width 50 height 31
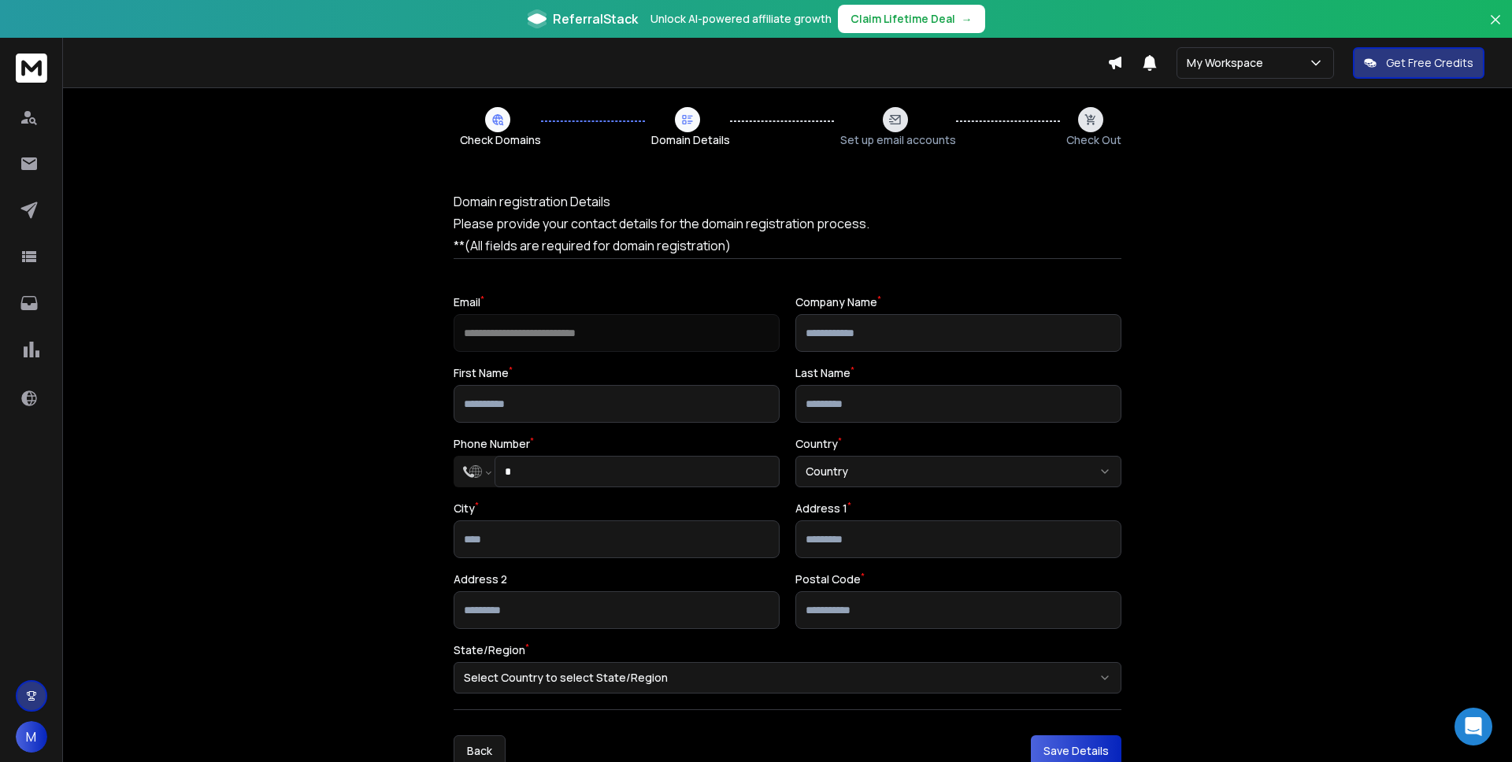
scroll to position [41, 0]
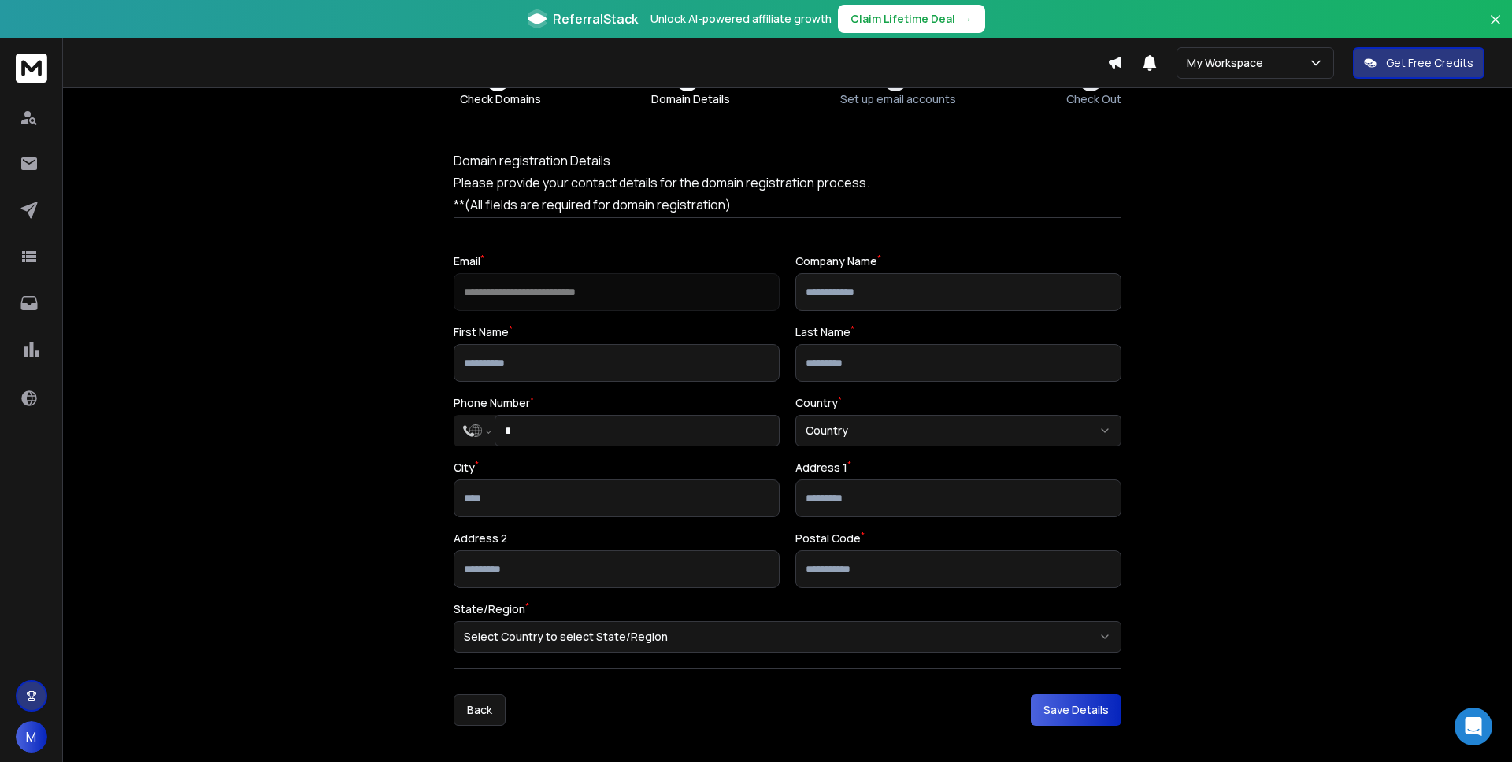
click at [777, 630] on button "Select Country to select State/Region" at bounding box center [787, 636] width 668 height 31
click at [1205, 437] on section "**********" at bounding box center [787, 404] width 1449 height 715
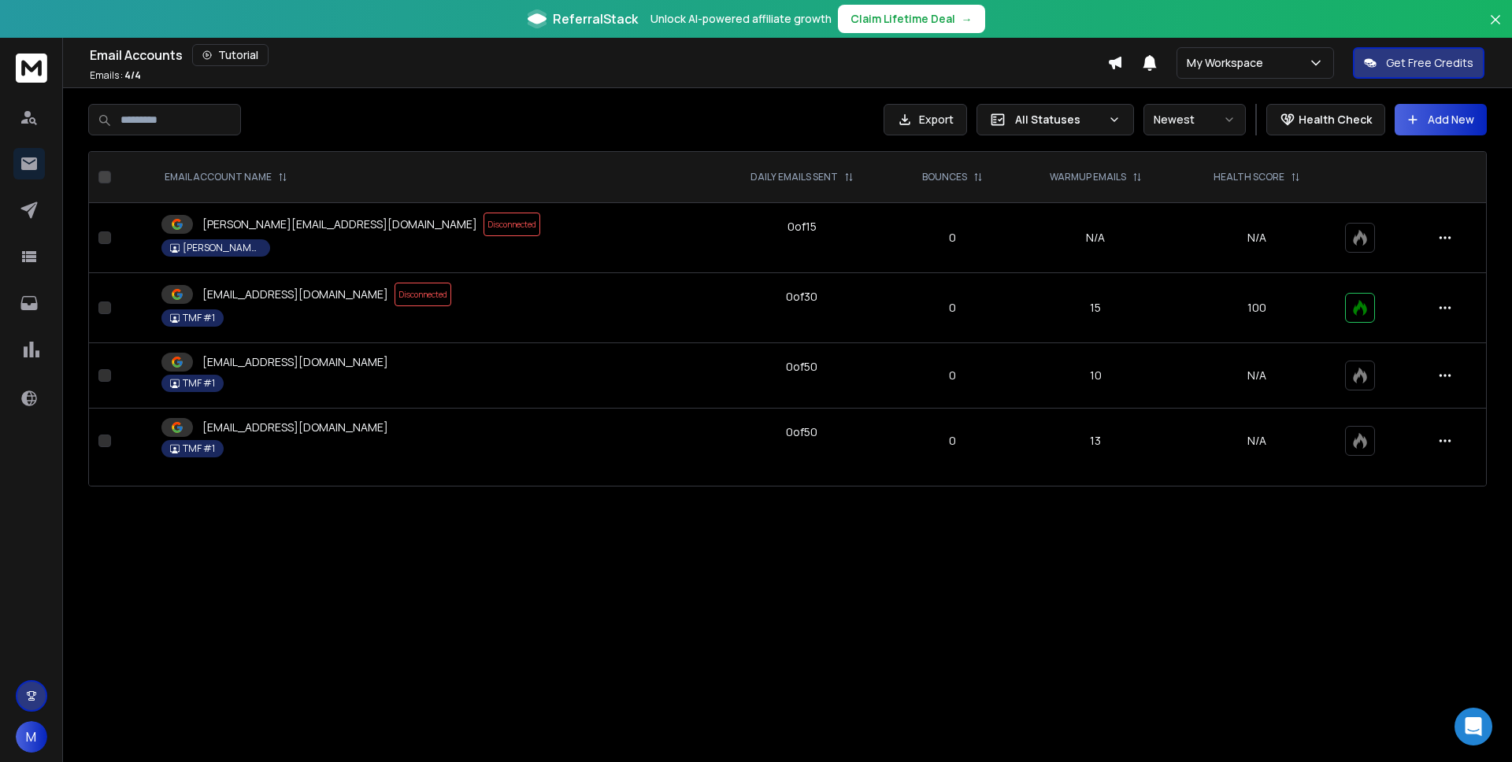
click at [713, 562] on div "ReferralStack Unlock AI-powered affiliate growth Lifetime Deals available! Clai…" at bounding box center [756, 381] width 1512 height 762
